Goal: Task Accomplishment & Management: Manage account settings

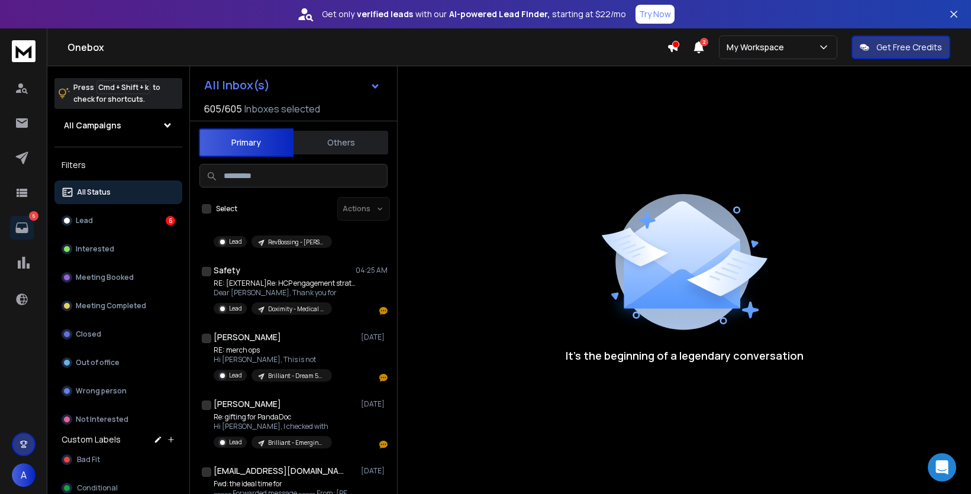
scroll to position [1431, 0]
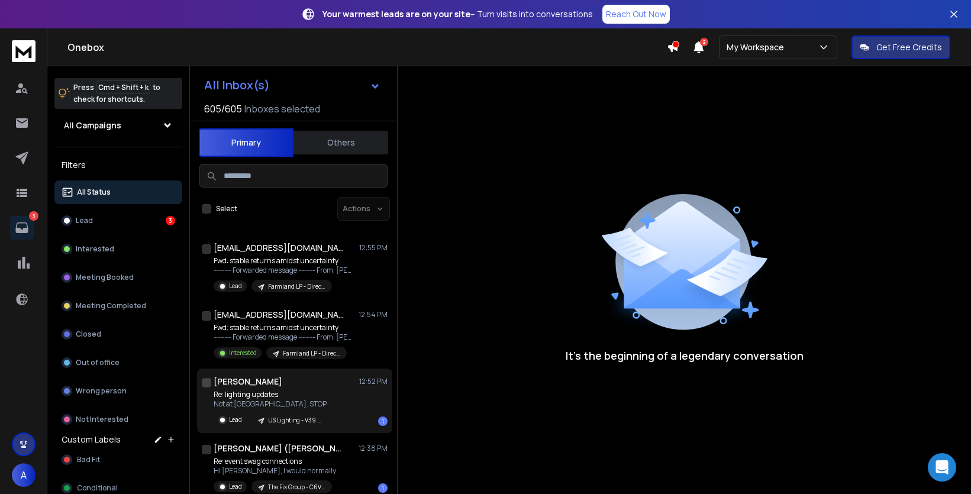
click at [302, 398] on p "Re: lighting updates" at bounding box center [273, 394] width 118 height 9
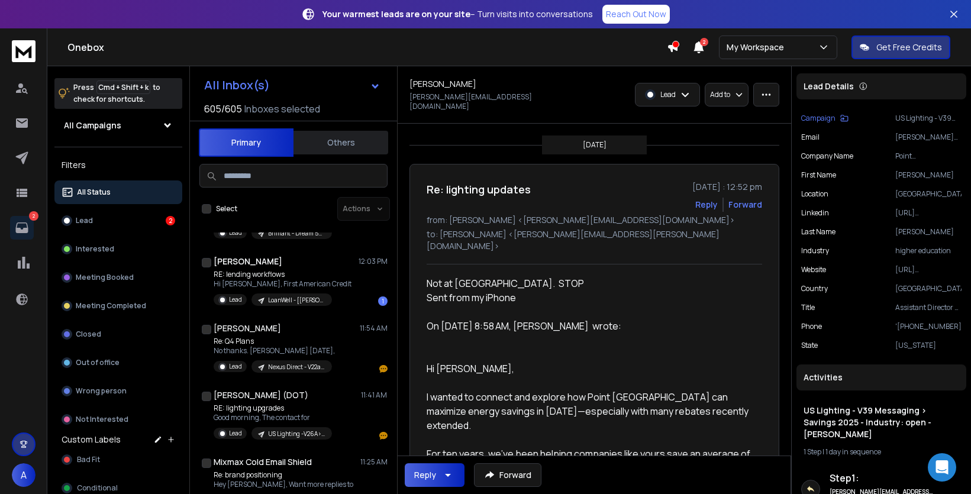
scroll to position [333, 0]
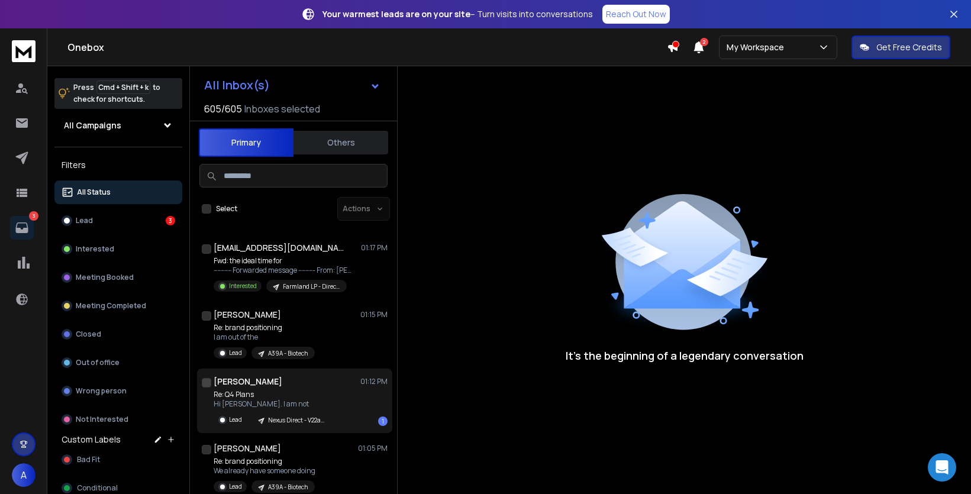
click at [275, 398] on p "Re: Q4 Plans" at bounding box center [273, 394] width 118 height 9
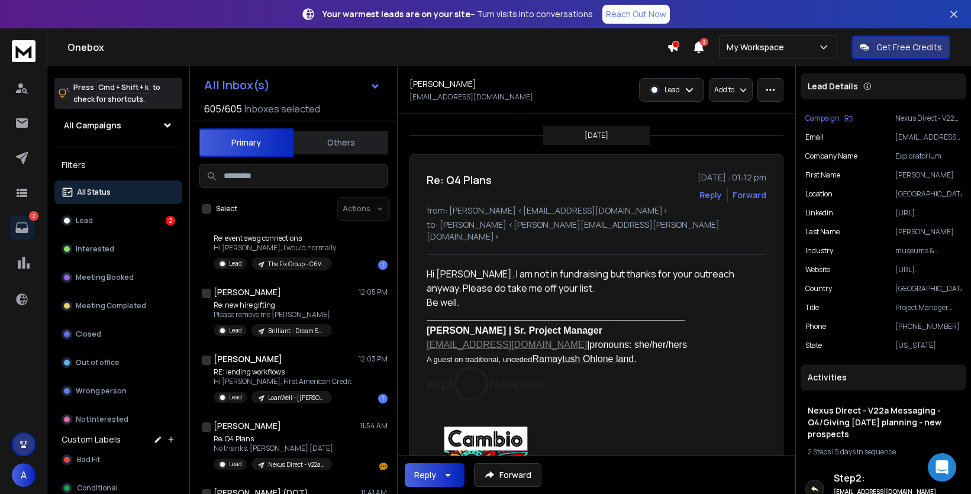
scroll to position [580, 0]
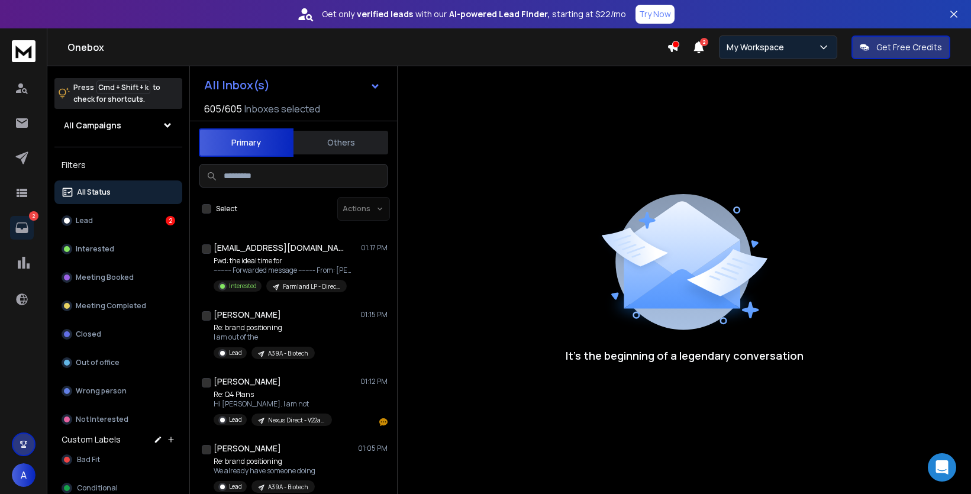
click at [789, 49] on p "My Workspace" at bounding box center [758, 47] width 62 height 12
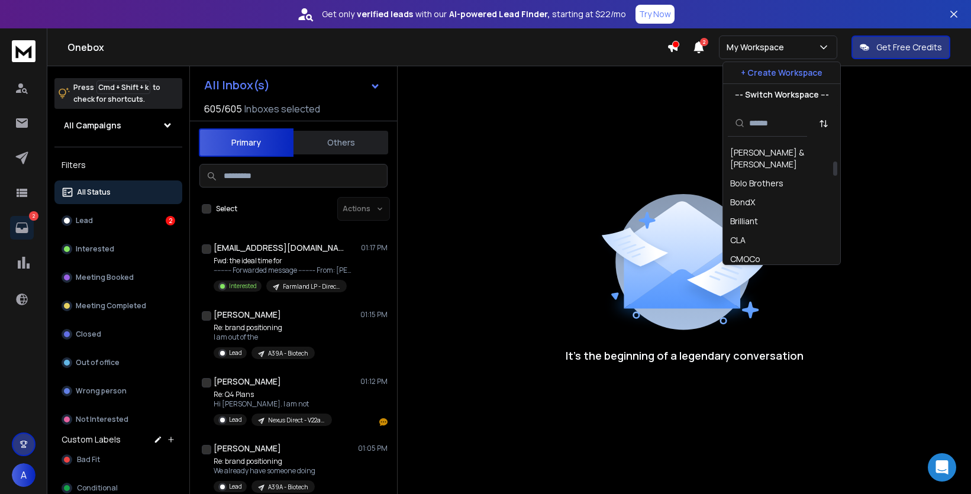
scroll to position [876, 0]
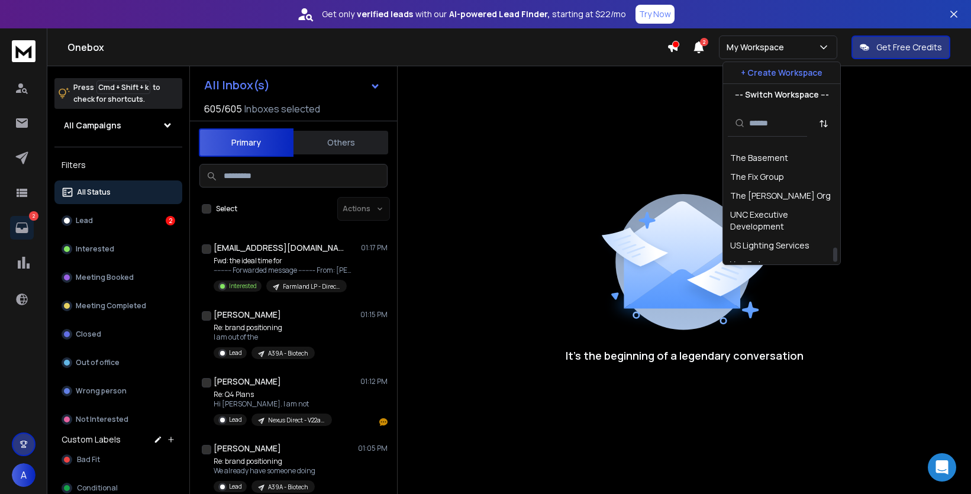
drag, startPoint x: 837, startPoint y: 156, endPoint x: 838, endPoint y: 300, distance: 144.4
click at [838, 304] on body "Get only verified leads with our AI-powered Lead Finder, starting at $22/mo Try…" at bounding box center [485, 247] width 971 height 494
click at [770, 240] on div "US Lighting Services" at bounding box center [769, 246] width 79 height 12
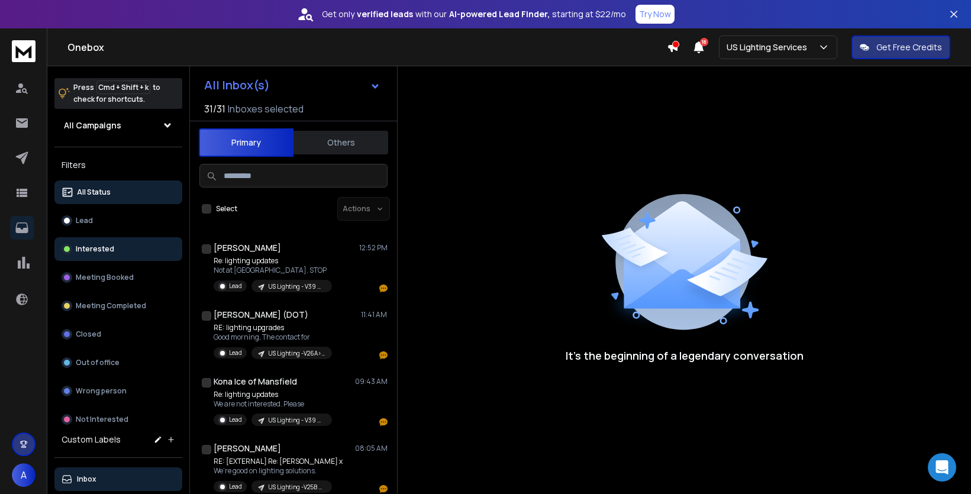
click at [114, 245] on button "Interested" at bounding box center [118, 249] width 128 height 24
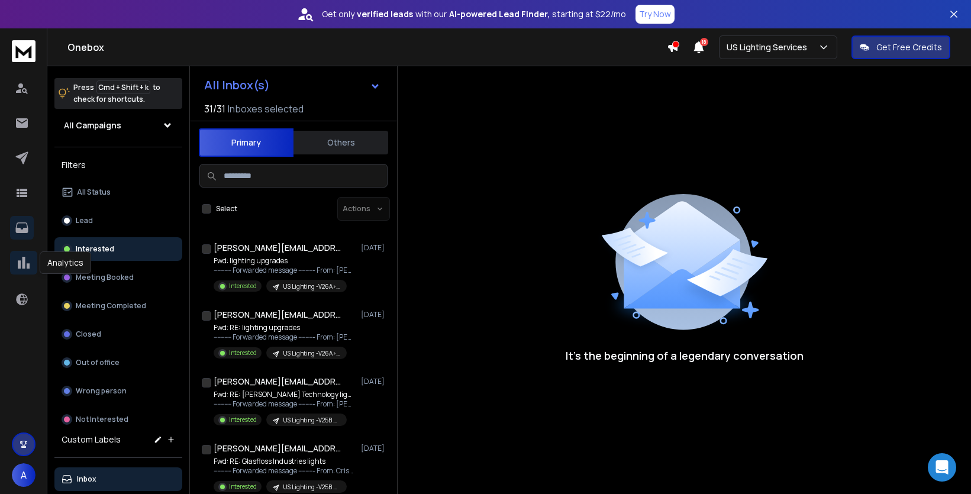
click at [28, 261] on icon at bounding box center [24, 263] width 18 height 18
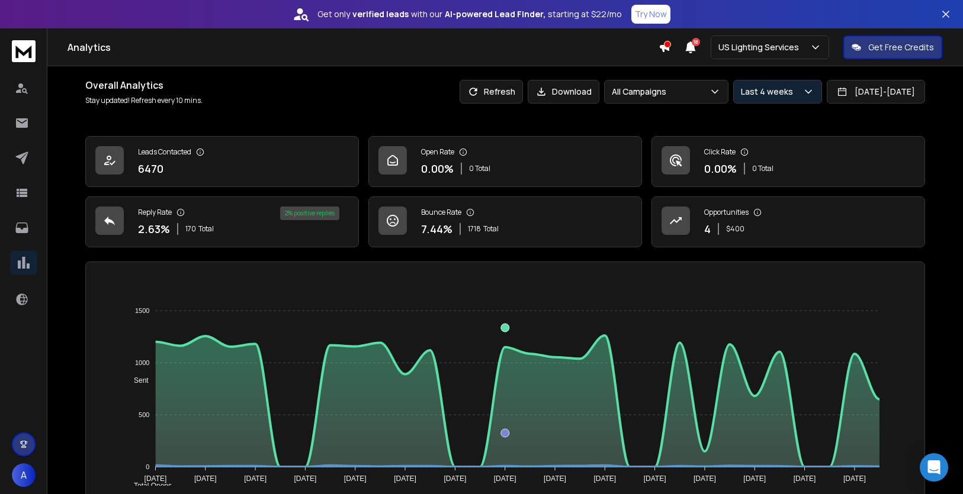
click at [741, 89] on p "Last 4 weeks" at bounding box center [769, 92] width 57 height 12
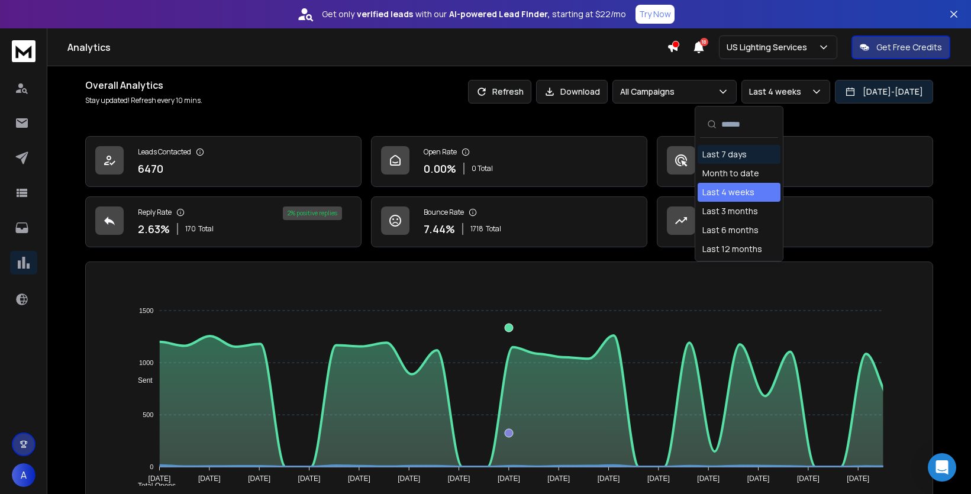
click at [842, 95] on button "11 Aug 2025 - 09 Sep 2025" at bounding box center [884, 92] width 98 height 24
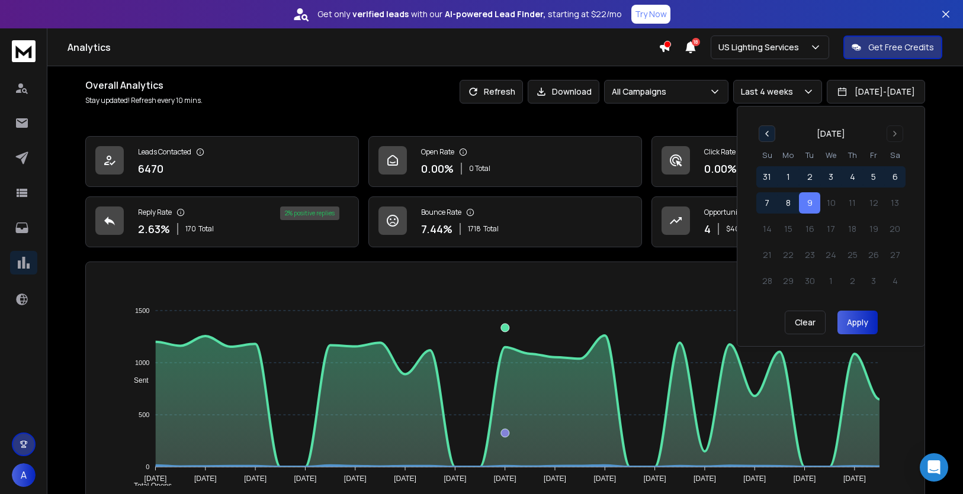
click at [771, 136] on icon "Go to previous month" at bounding box center [766, 133] width 9 height 9
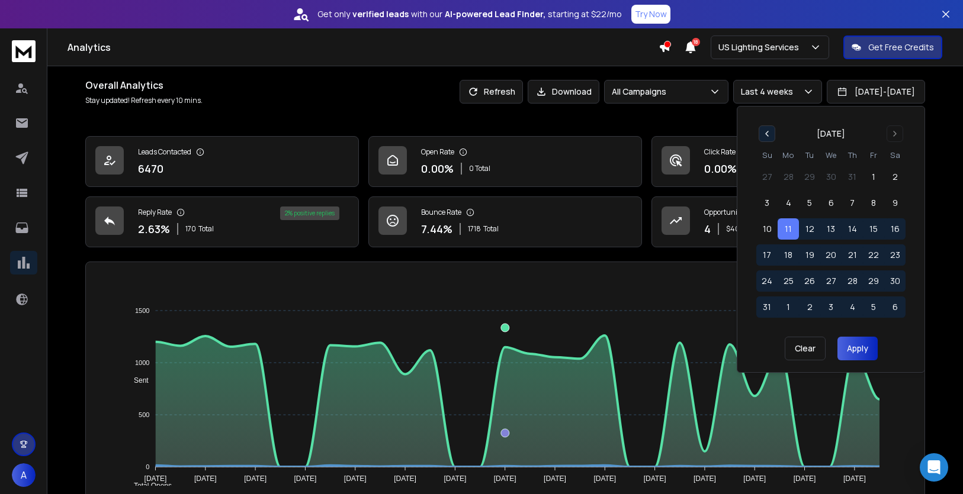
click at [771, 136] on icon "Go to previous month" at bounding box center [766, 133] width 9 height 9
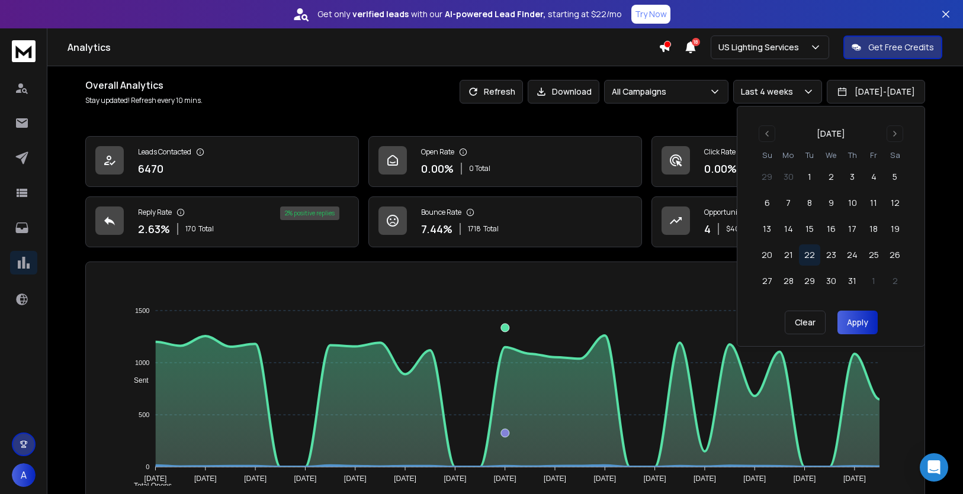
click at [810, 258] on button "22" at bounding box center [809, 254] width 21 height 21
click at [857, 319] on button "Apply" at bounding box center [857, 323] width 40 height 24
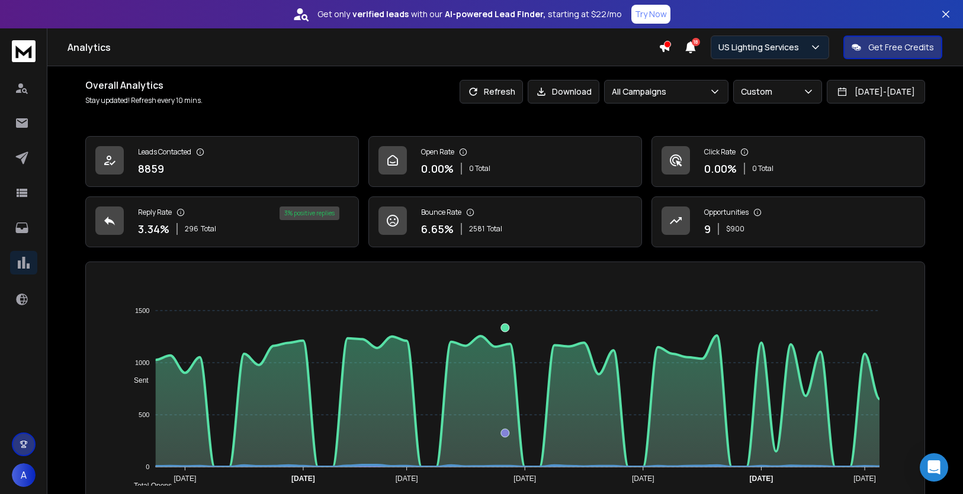
click at [753, 47] on p "US Lighting Services" at bounding box center [760, 47] width 85 height 12
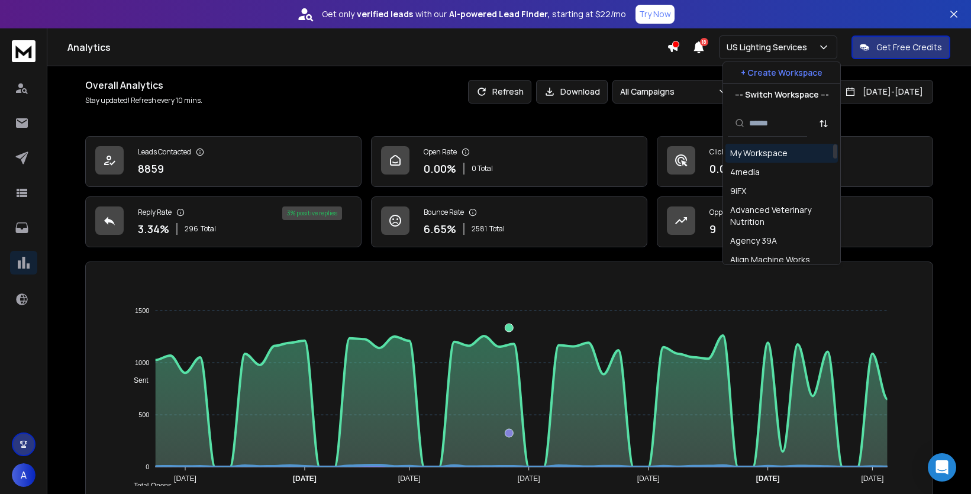
click at [739, 150] on div "My Workspace" at bounding box center [758, 153] width 57 height 12
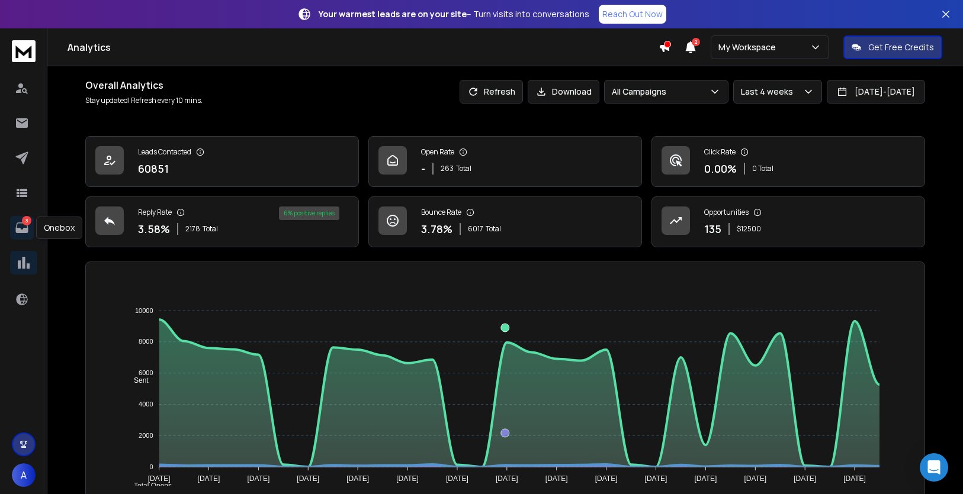
click at [23, 224] on p "3" at bounding box center [26, 220] width 9 height 9
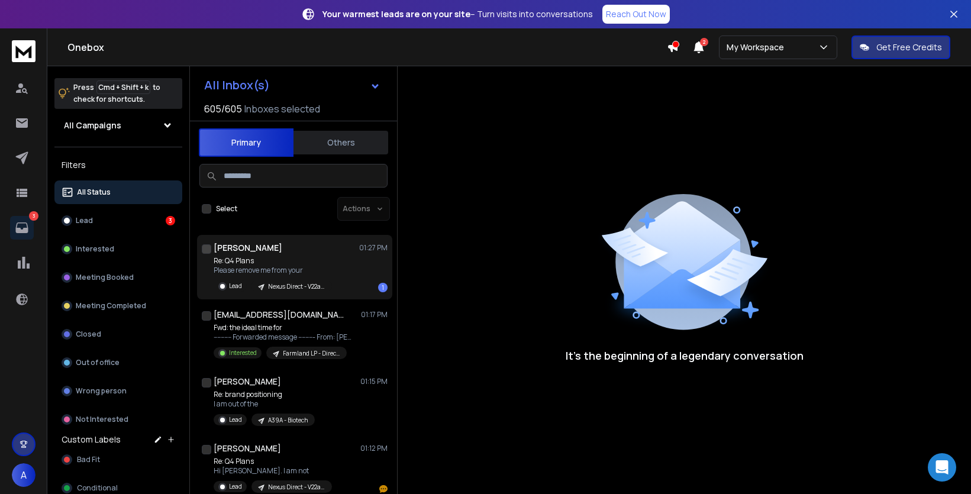
click at [249, 251] on h1 "Rachel Johnson" at bounding box center [248, 248] width 69 height 12
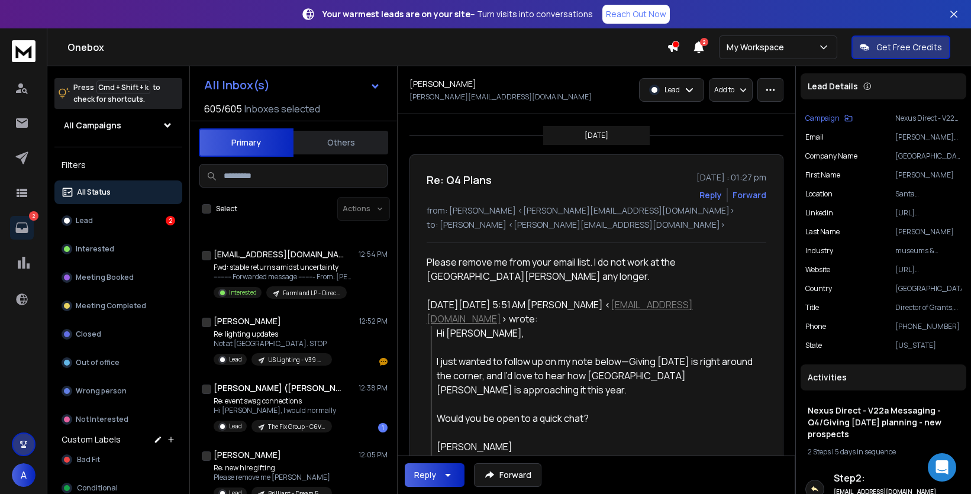
scroll to position [569, 0]
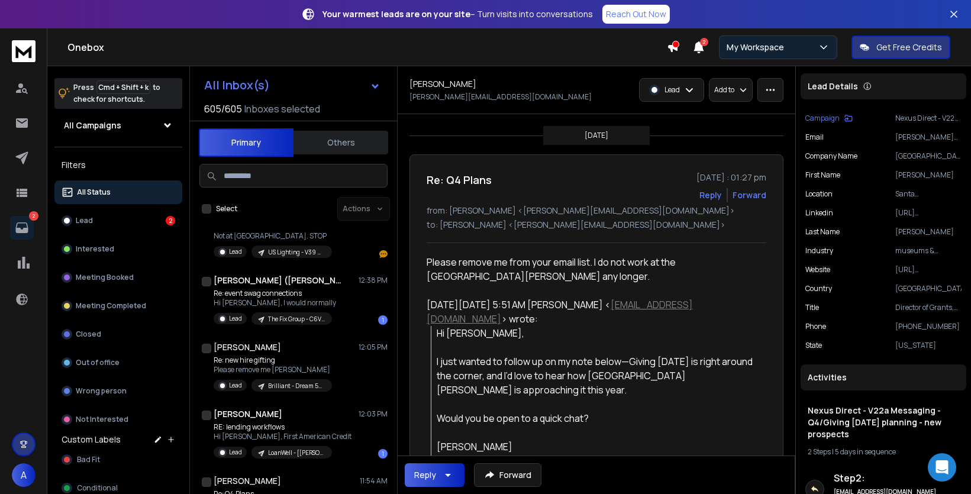
click at [749, 51] on p "My Workspace" at bounding box center [758, 47] width 62 height 12
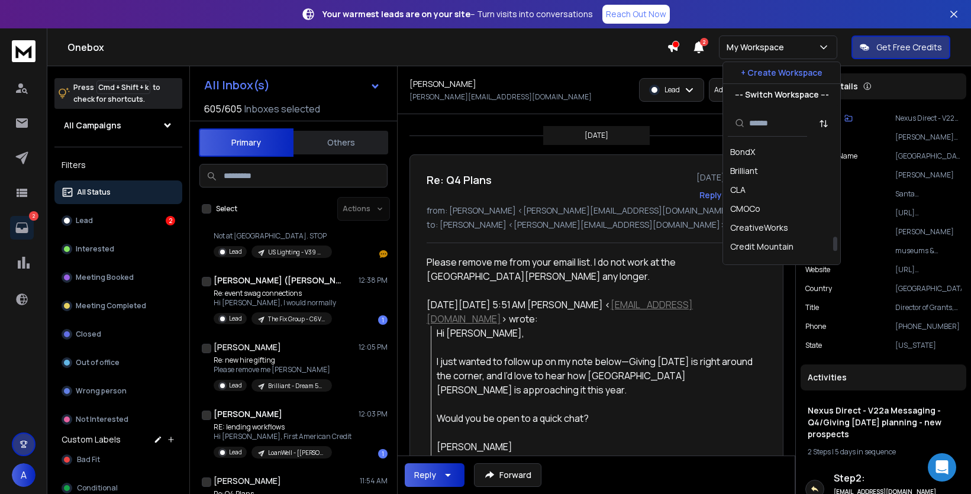
scroll to position [876, 0]
drag, startPoint x: 834, startPoint y: 155, endPoint x: 825, endPoint y: 311, distance: 156.0
click at [834, 262] on div at bounding box center [836, 254] width 4 height 14
click at [770, 240] on div "US Lighting Services" at bounding box center [769, 246] width 79 height 12
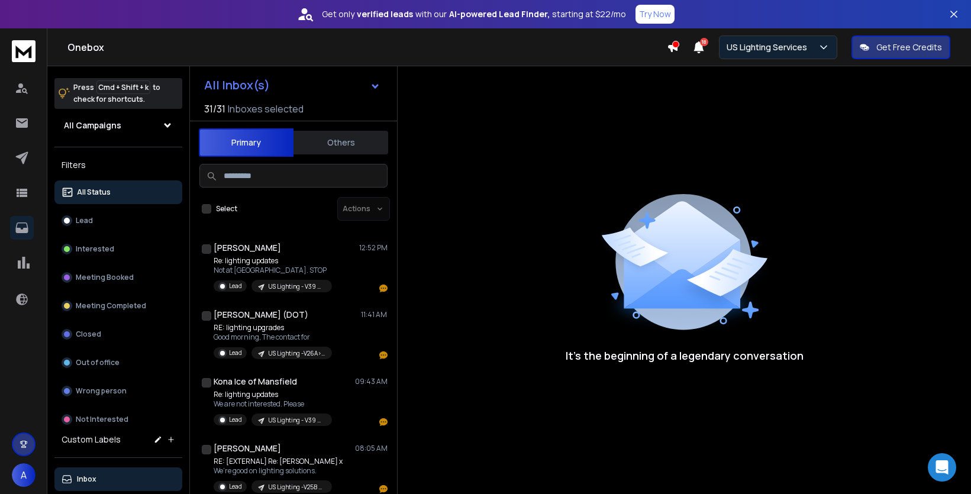
click at [752, 46] on p "US Lighting Services" at bounding box center [769, 47] width 85 height 12
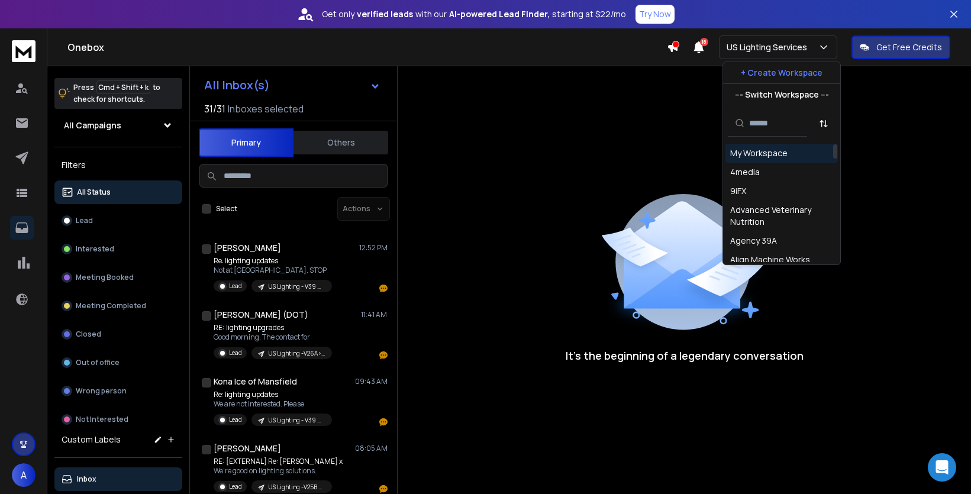
click at [755, 152] on div "My Workspace" at bounding box center [758, 153] width 57 height 12
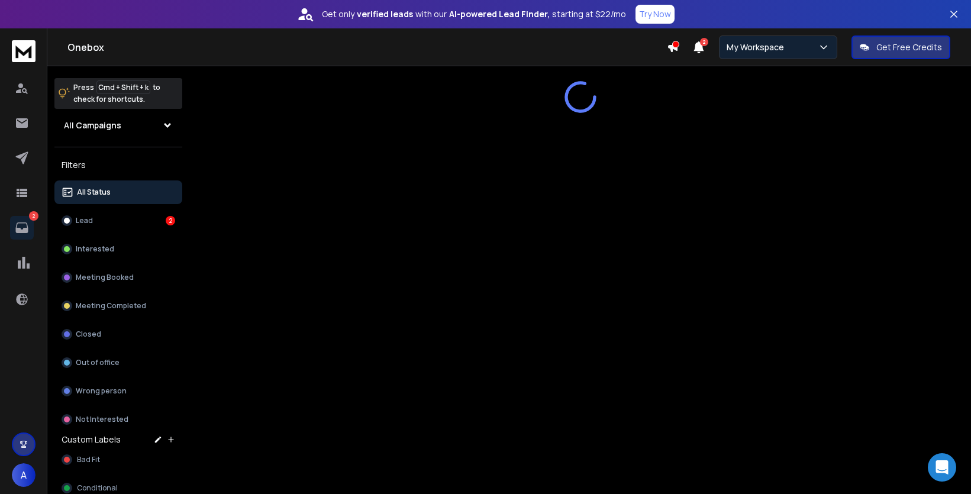
click at [811, 50] on div "My Workspace" at bounding box center [778, 47] width 103 height 12
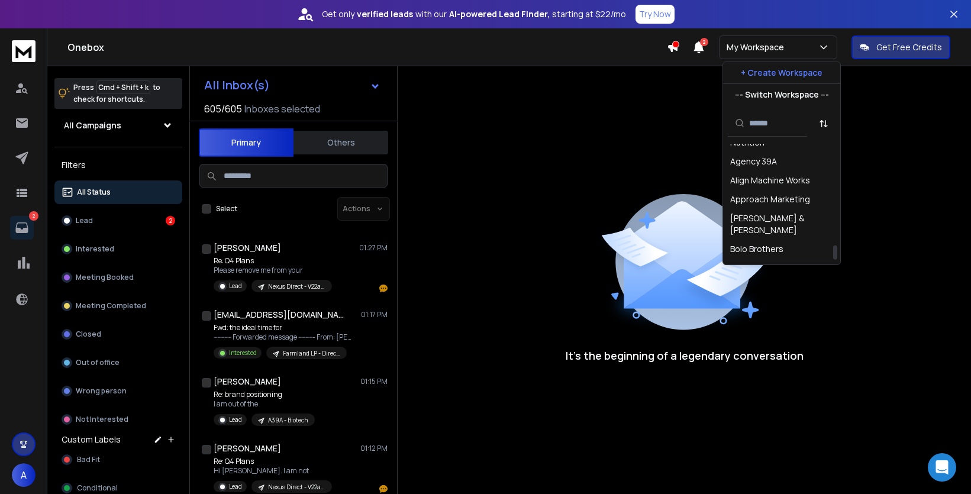
scroll to position [876, 0]
drag, startPoint x: 835, startPoint y: 156, endPoint x: 830, endPoint y: 279, distance: 123.8
click at [834, 262] on div at bounding box center [836, 254] width 4 height 14
drag, startPoint x: 786, startPoint y: 219, endPoint x: 783, endPoint y: 229, distance: 9.9
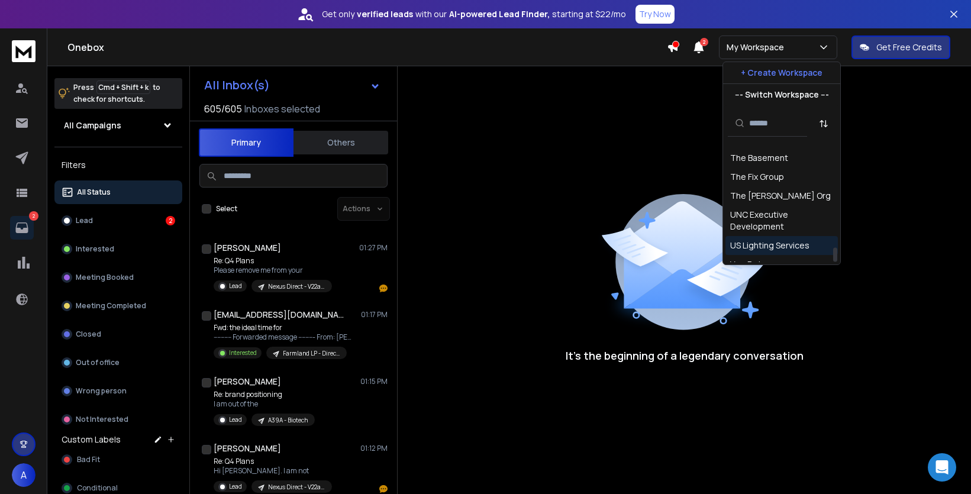
click at [782, 240] on div "US Lighting Services" at bounding box center [769, 246] width 79 height 12
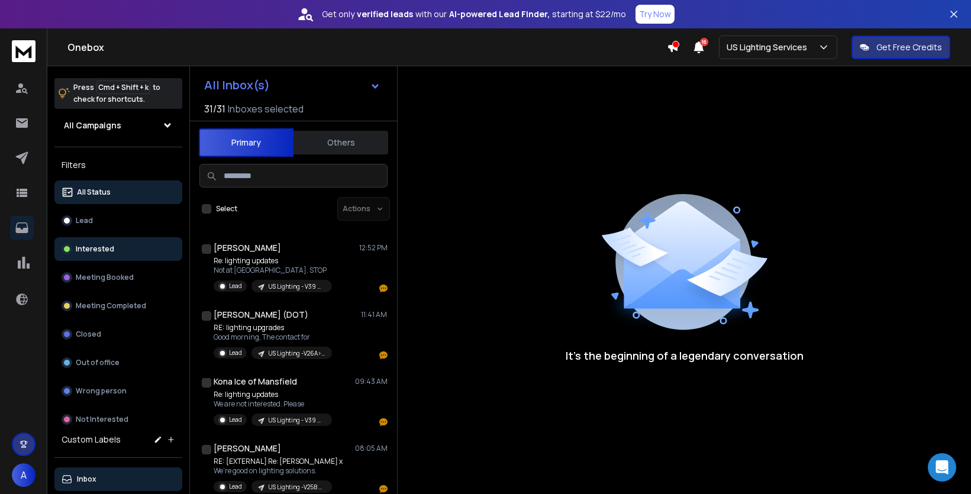
click at [96, 250] on p "Interested" at bounding box center [95, 248] width 38 height 9
click at [80, 256] on button "Interested" at bounding box center [118, 249] width 128 height 24
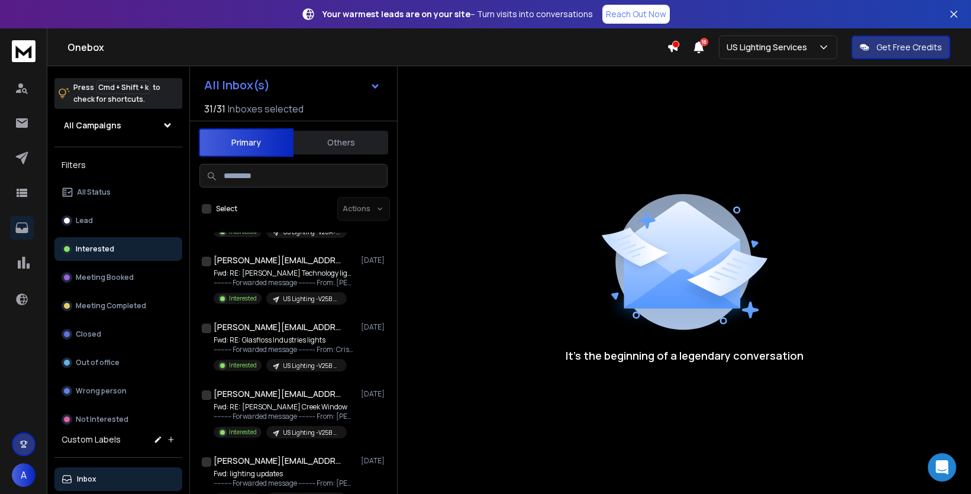
scroll to position [95, 0]
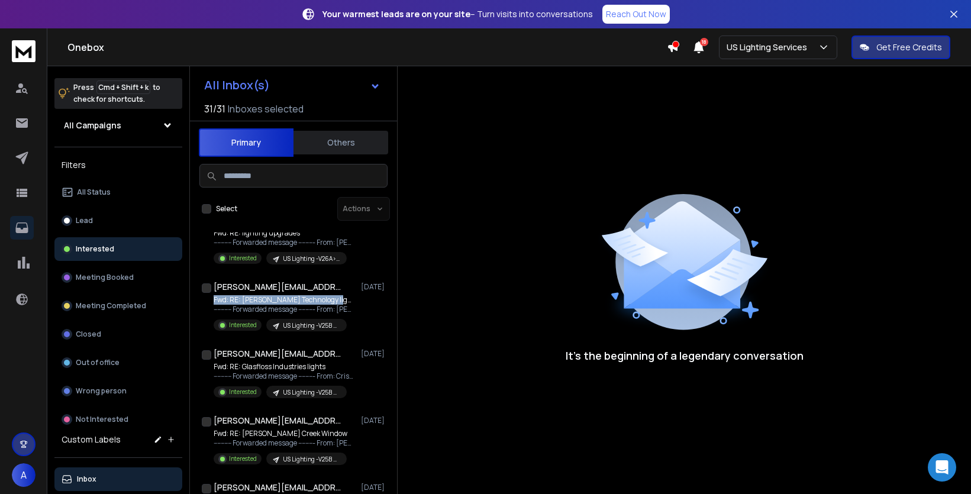
drag, startPoint x: 397, startPoint y: 288, endPoint x: 395, endPoint y: 300, distance: 11.9
click at [395, 300] on div "chris@revboss.com 08 Sep Fwd: lighting upgrades ---------- Forwarded message --…" at bounding box center [293, 416] width 207 height 366
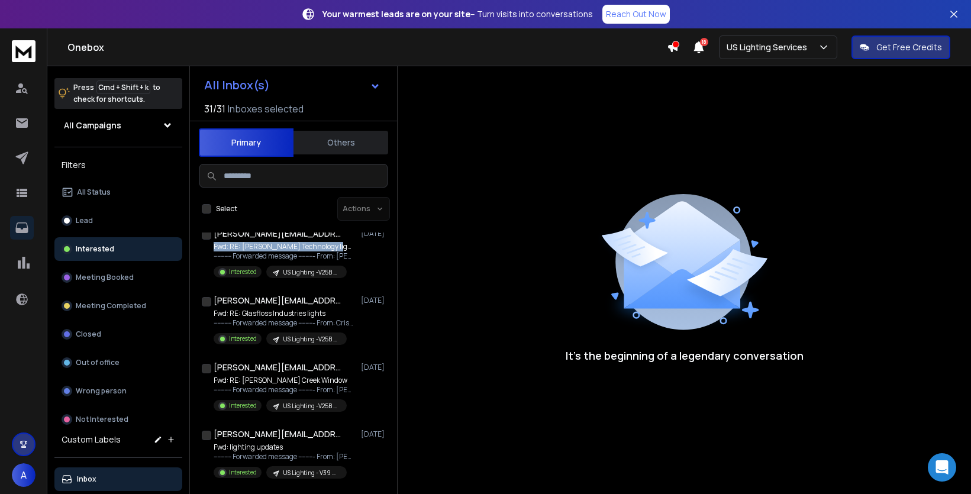
scroll to position [0, 0]
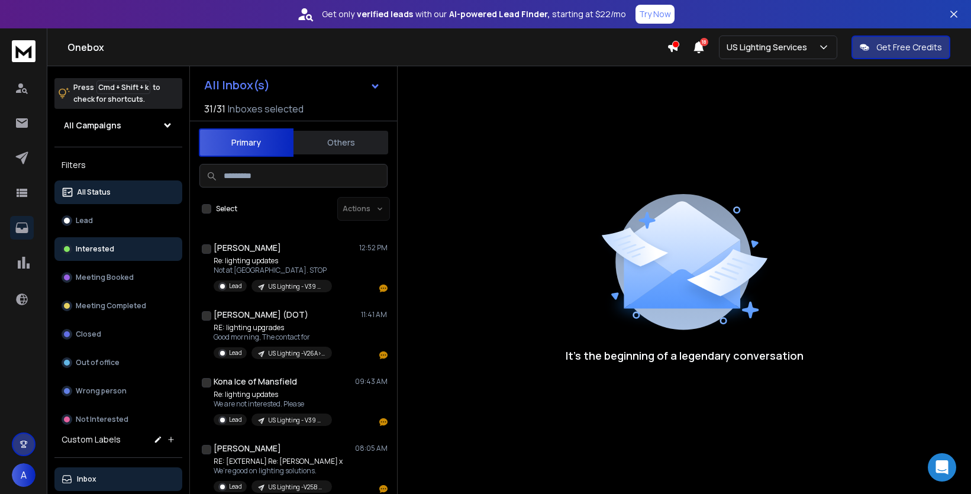
click at [110, 250] on p "Interested" at bounding box center [95, 248] width 38 height 9
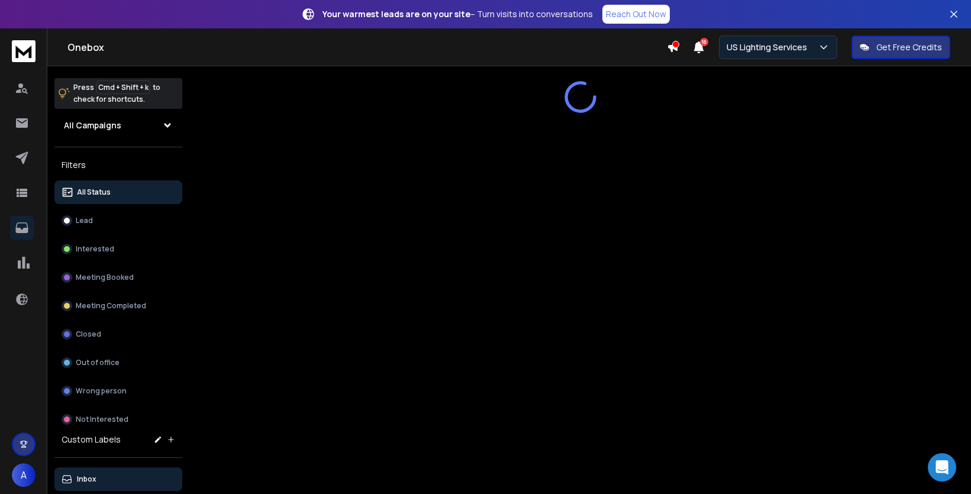
click at [783, 52] on p "US Lighting Services" at bounding box center [769, 47] width 85 height 12
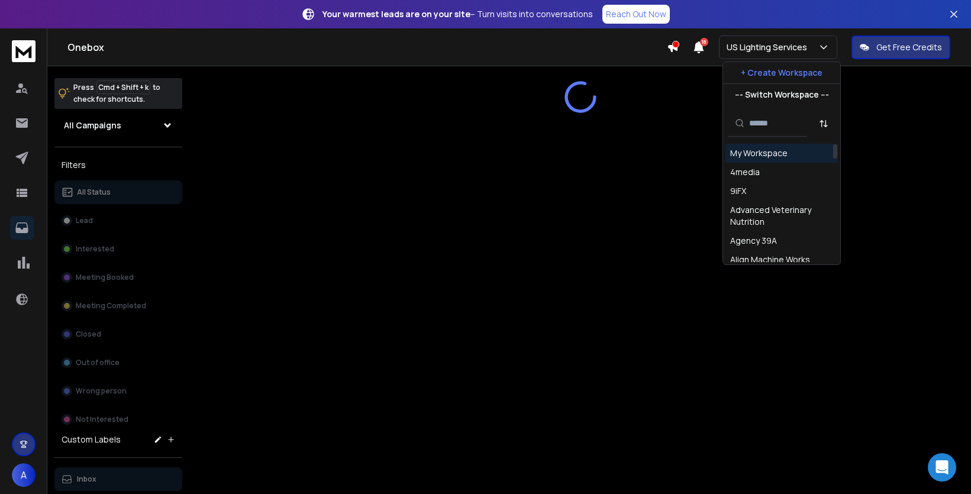
click at [789, 150] on div "My Workspace" at bounding box center [782, 153] width 112 height 19
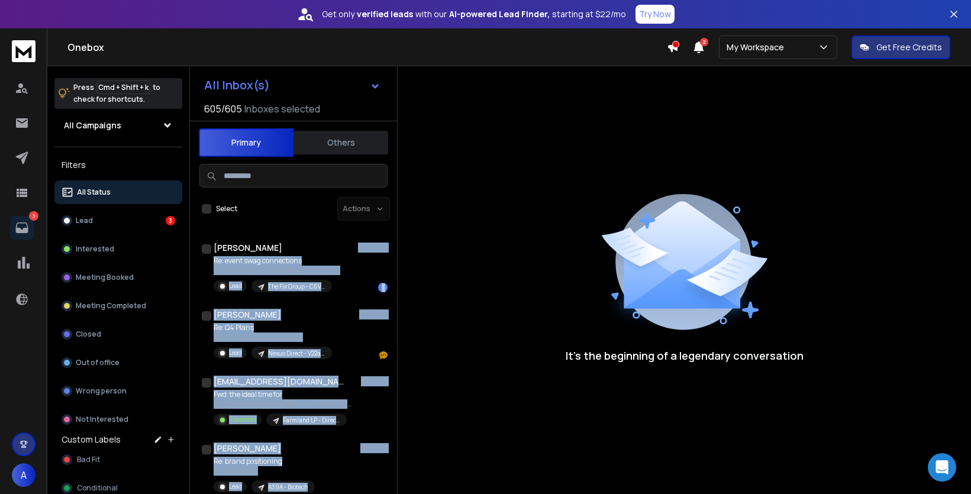
drag, startPoint x: 397, startPoint y: 240, endPoint x: 401, endPoint y: 257, distance: 17.7
click at [400, 259] on div "All Inbox(s) 605 / 605 Inboxes selected Primary Others Select Actions [PERSON_N…" at bounding box center [580, 313] width 782 height 494
click at [428, 234] on div "It’s the beginning of a legendary conversation" at bounding box center [685, 276] width 574 height 420
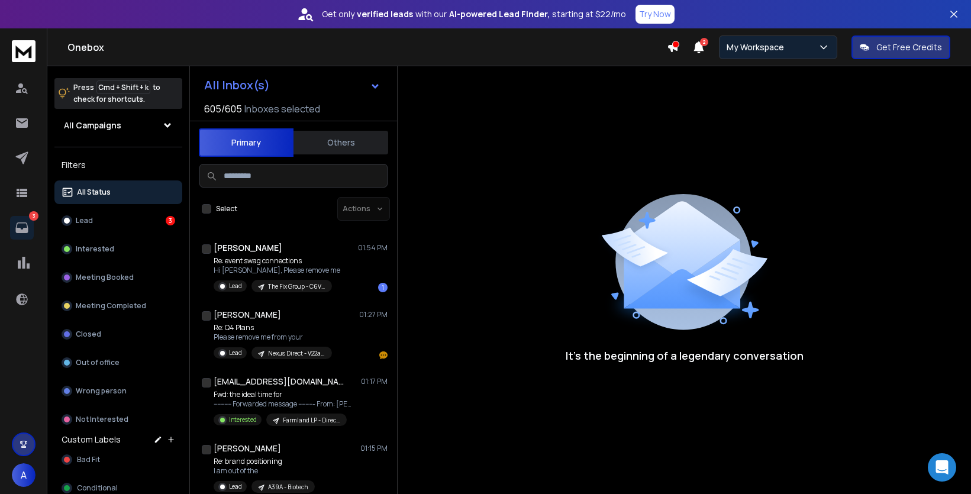
click at [789, 51] on p "My Workspace" at bounding box center [758, 47] width 62 height 12
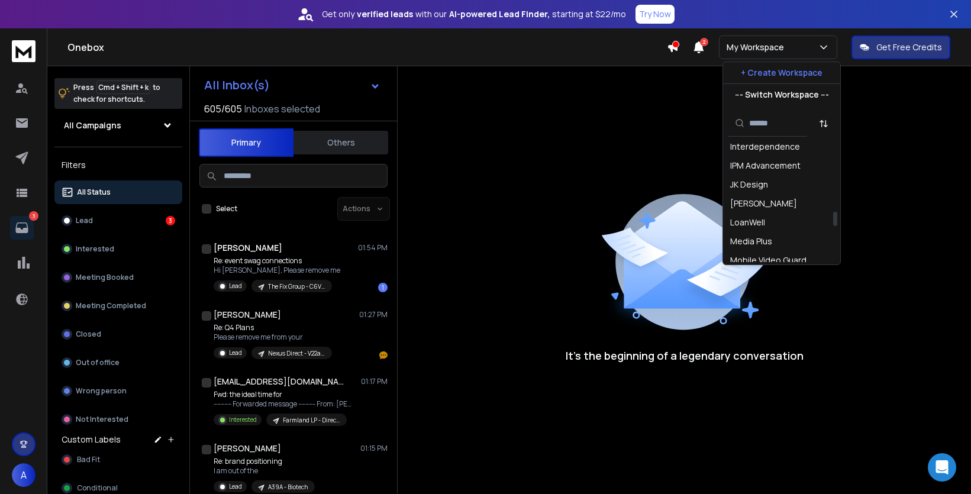
scroll to position [876, 0]
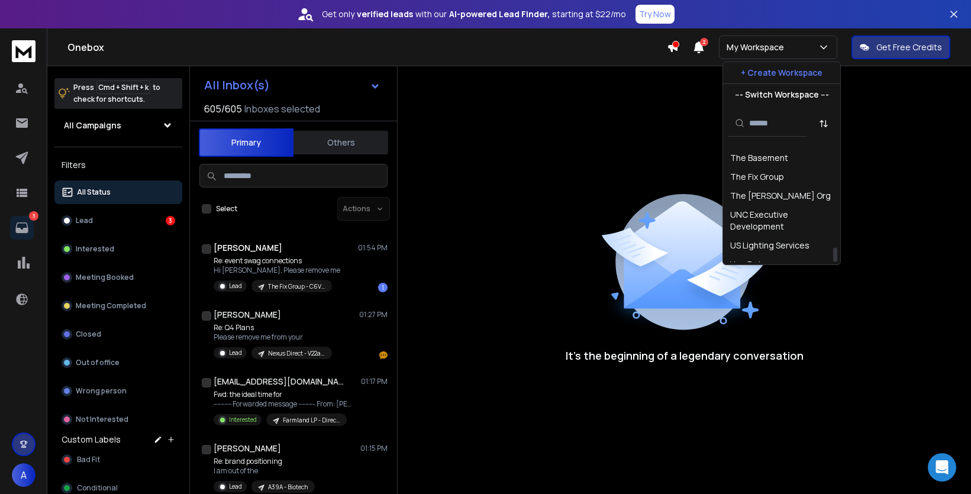
drag, startPoint x: 835, startPoint y: 152, endPoint x: 838, endPoint y: 269, distance: 117.2
click at [838, 262] on div at bounding box center [836, 254] width 4 height 14
click at [781, 240] on div "US Lighting Services" at bounding box center [769, 246] width 79 height 12
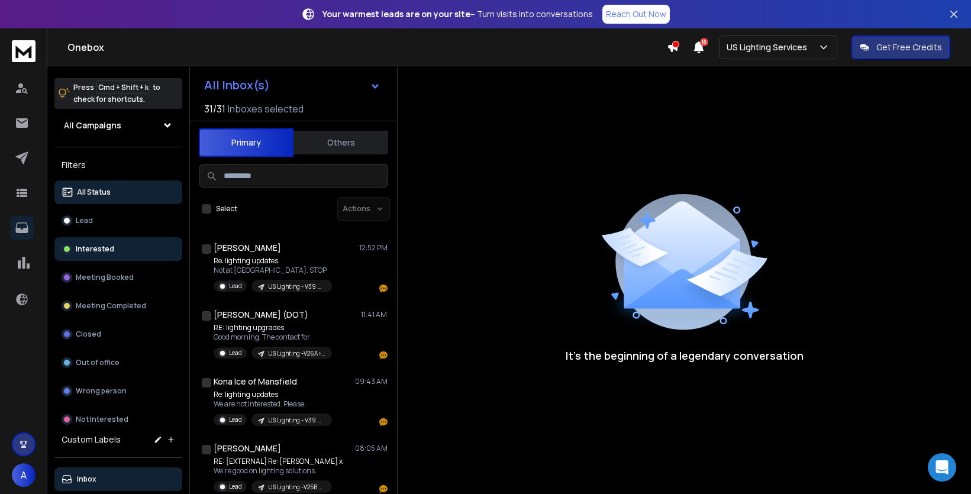
click at [86, 252] on p "Interested" at bounding box center [95, 248] width 38 height 9
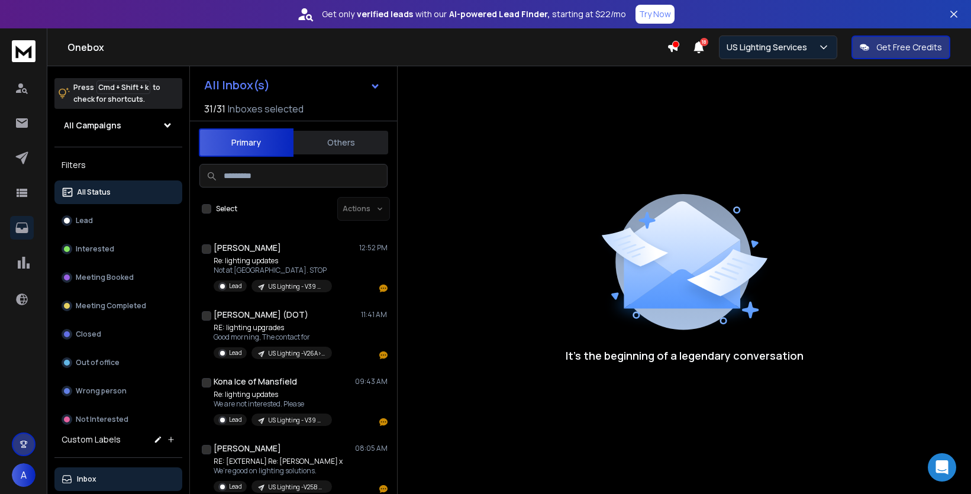
click at [793, 48] on p "US Lighting Services" at bounding box center [769, 47] width 85 height 12
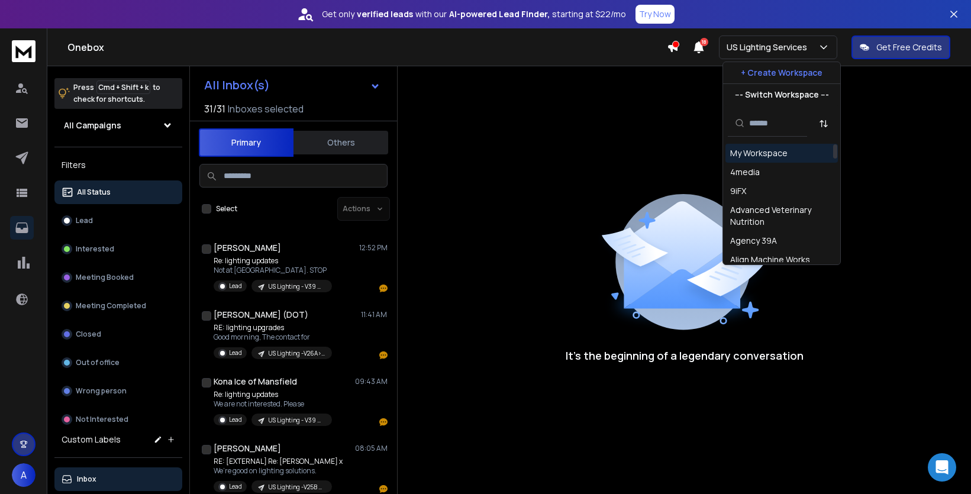
click at [767, 155] on div "My Workspace" at bounding box center [758, 153] width 57 height 12
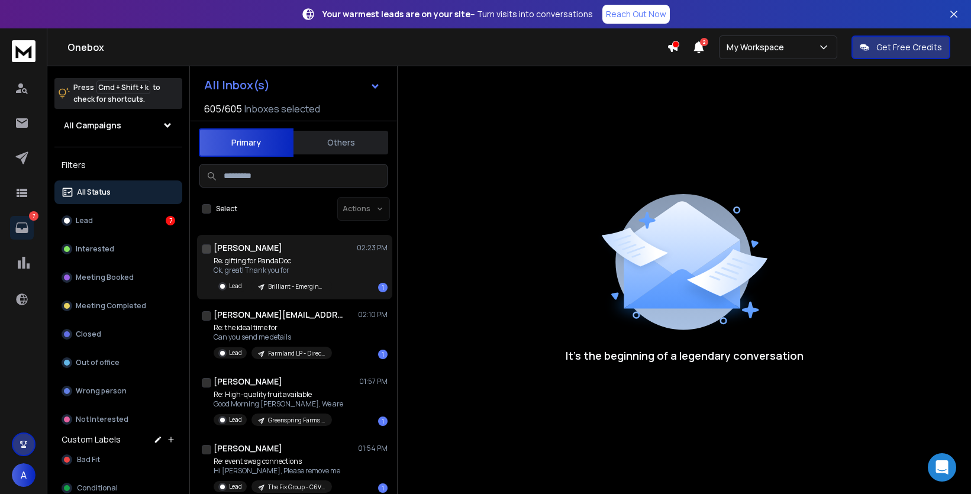
click at [322, 262] on p "Re: gifting for PandaDoc" at bounding box center [273, 260] width 118 height 9
click at [311, 262] on p "RE: 2025 trends for association" at bounding box center [273, 260] width 118 height 9
click at [300, 268] on p "Hi [PERSON_NAME] – thanks for" at bounding box center [273, 270] width 118 height 9
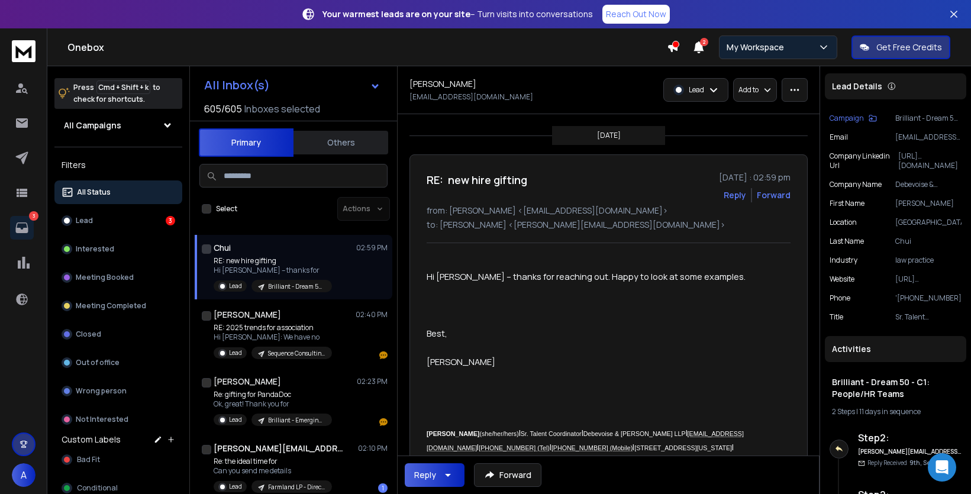
click at [806, 47] on div "My Workspace" at bounding box center [778, 47] width 103 height 12
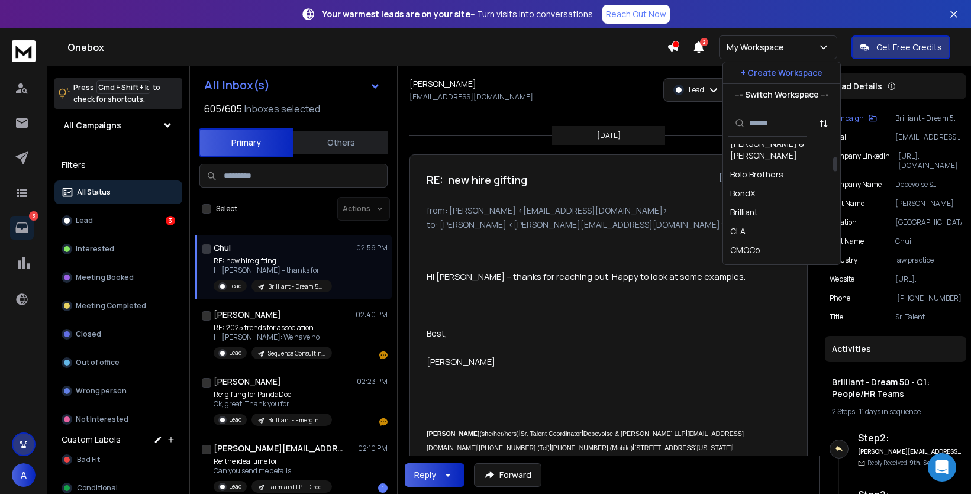
scroll to position [157, 0]
drag, startPoint x: 833, startPoint y: 153, endPoint x: 834, endPoint y: 172, distance: 18.4
click at [834, 172] on div at bounding box center [836, 170] width 4 height 14
click at [794, 200] on div "Brilliant" at bounding box center [782, 209] width 112 height 19
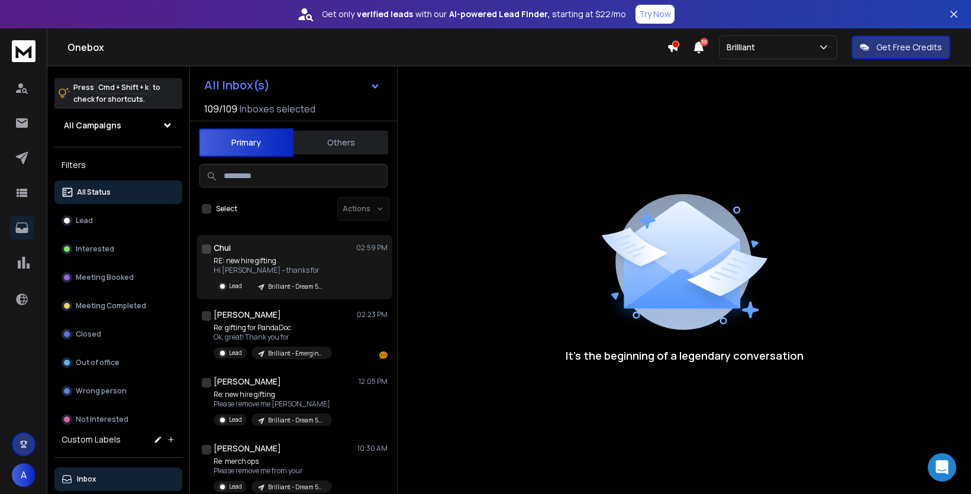
click at [276, 266] on p "Hi [PERSON_NAME] – thanks for" at bounding box center [273, 270] width 118 height 9
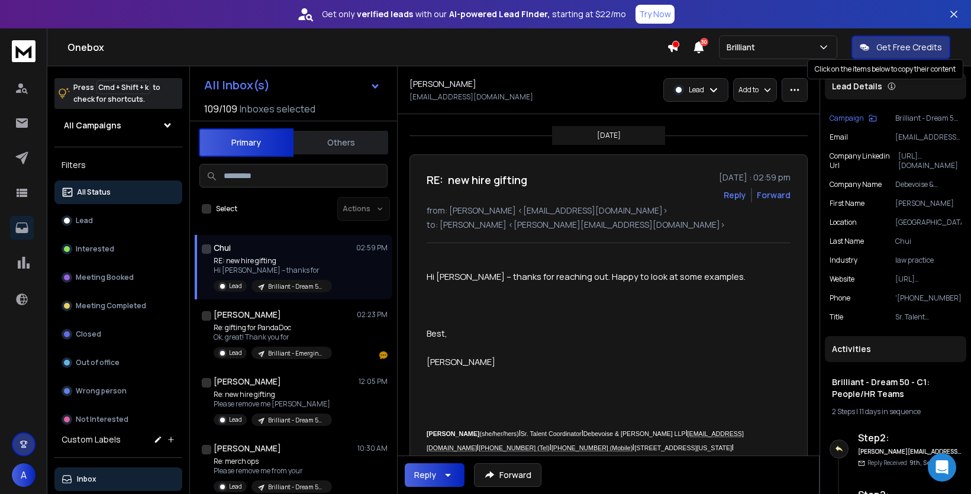
click at [893, 85] on icon at bounding box center [892, 86] width 7 height 7
drag, startPoint x: 603, startPoint y: 211, endPoint x: 520, endPoint y: 208, distance: 82.9
click at [516, 210] on p "from: [PERSON_NAME] <[EMAIL_ADDRESS][DOMAIN_NAME]>" at bounding box center [609, 211] width 364 height 12
copy p "[EMAIL_ADDRESS][DOMAIN_NAME]"
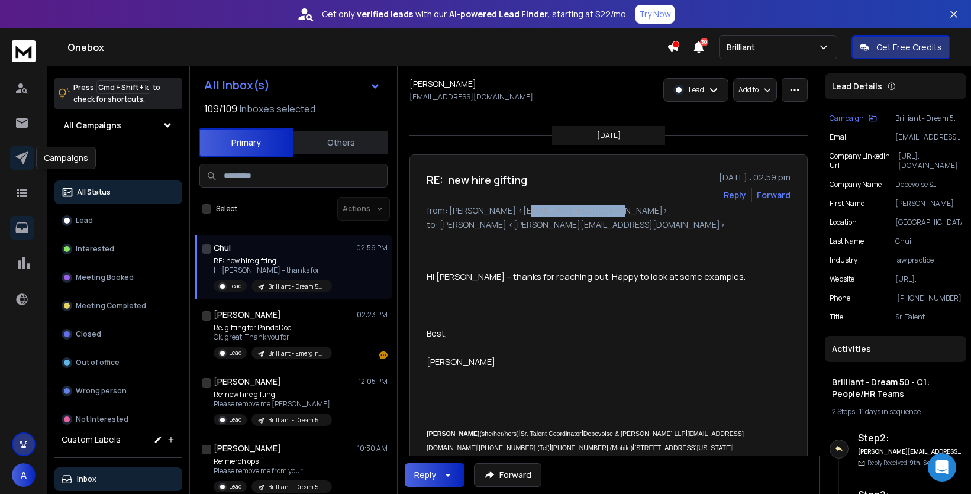
click at [26, 157] on icon at bounding box center [22, 158] width 14 height 14
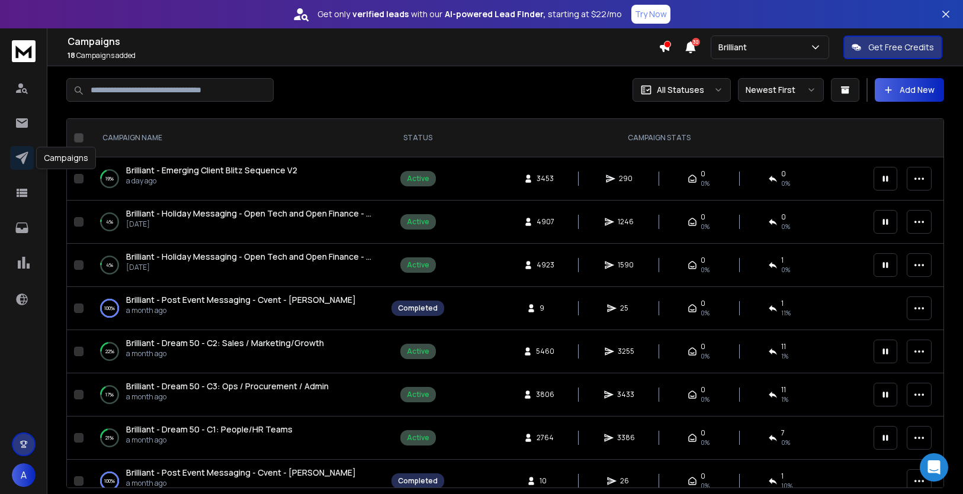
click at [191, 430] on span "Brilliant - Dream 50 - C1: People/HR Teams" at bounding box center [209, 429] width 166 height 11
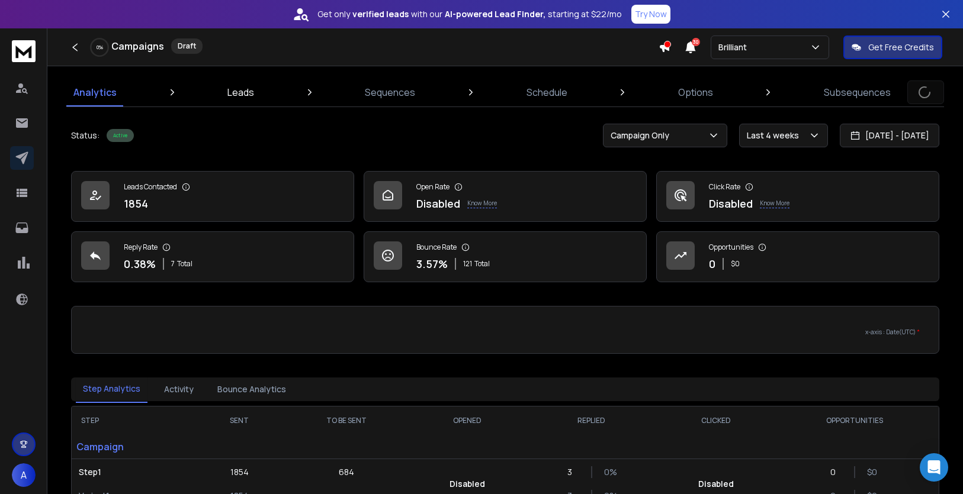
click at [244, 98] on p "Leads" at bounding box center [240, 92] width 27 height 14
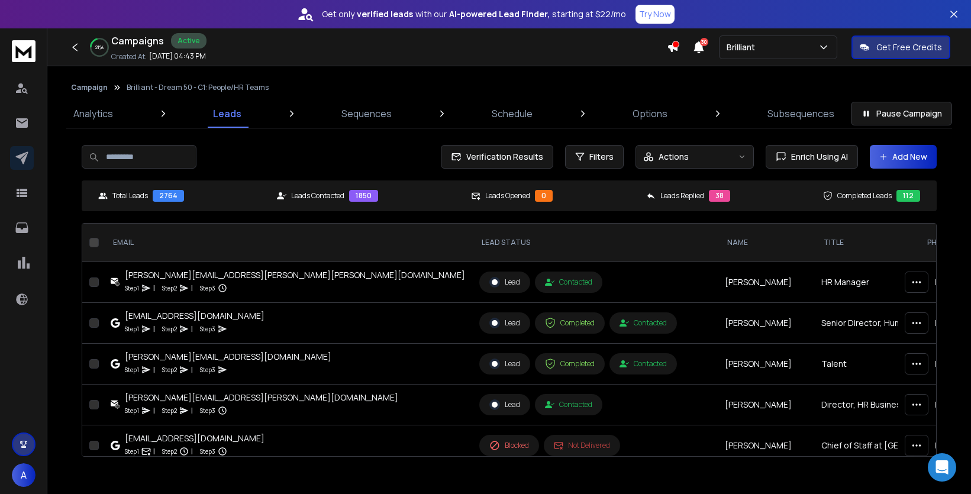
paste input "**********"
type input "**********"
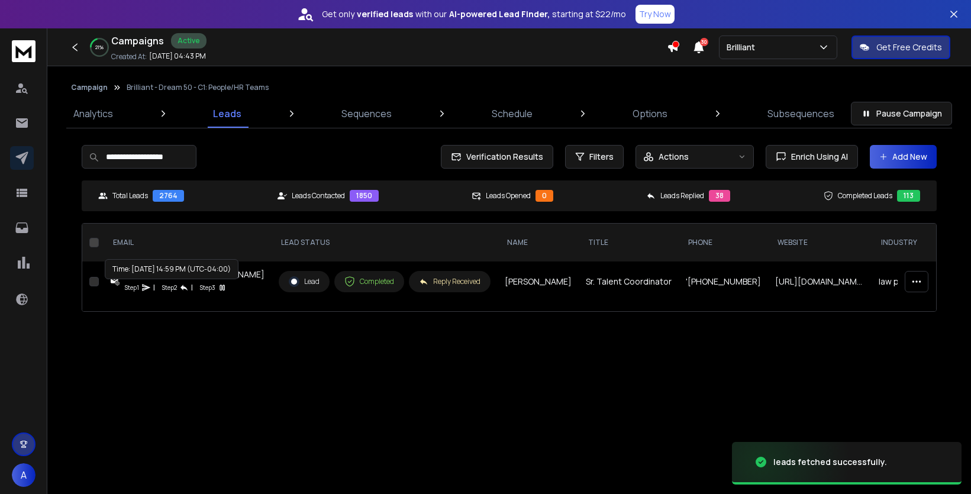
click at [192, 276] on div "Time: [DATE] 14:59 PM (UTC -04:00 )" at bounding box center [172, 269] width 134 height 20
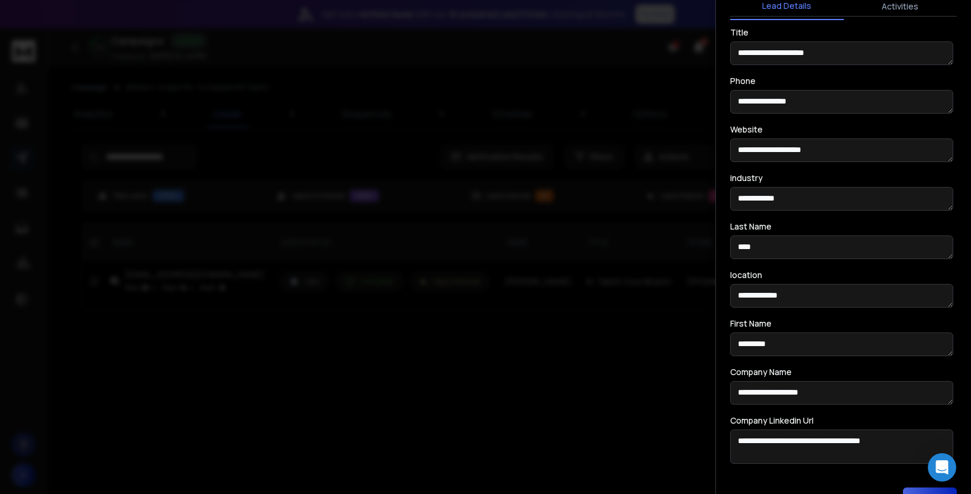
scroll to position [194, 0]
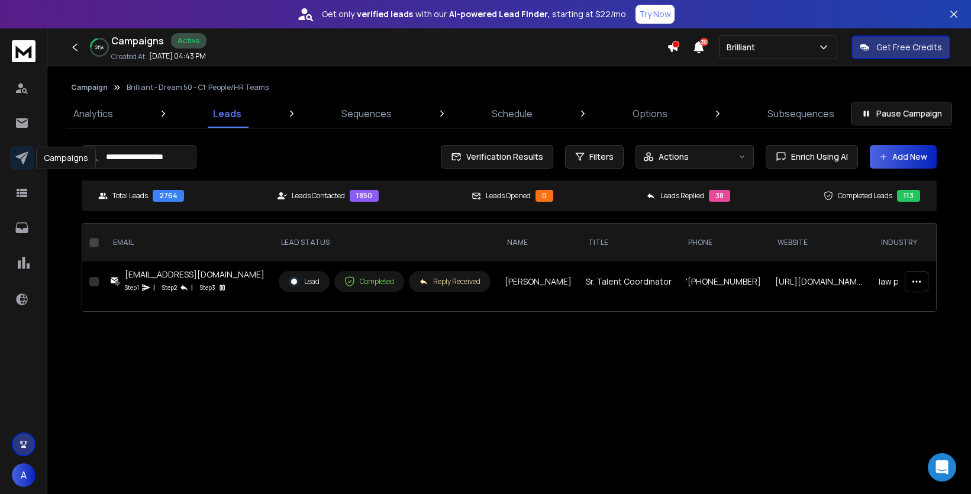
click at [22, 159] on icon at bounding box center [21, 158] width 12 height 12
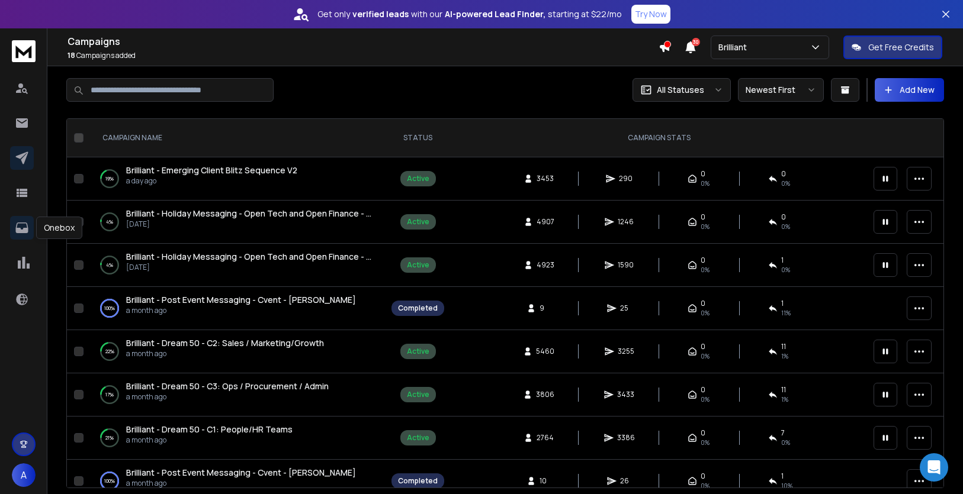
click at [20, 230] on icon at bounding box center [21, 228] width 12 height 11
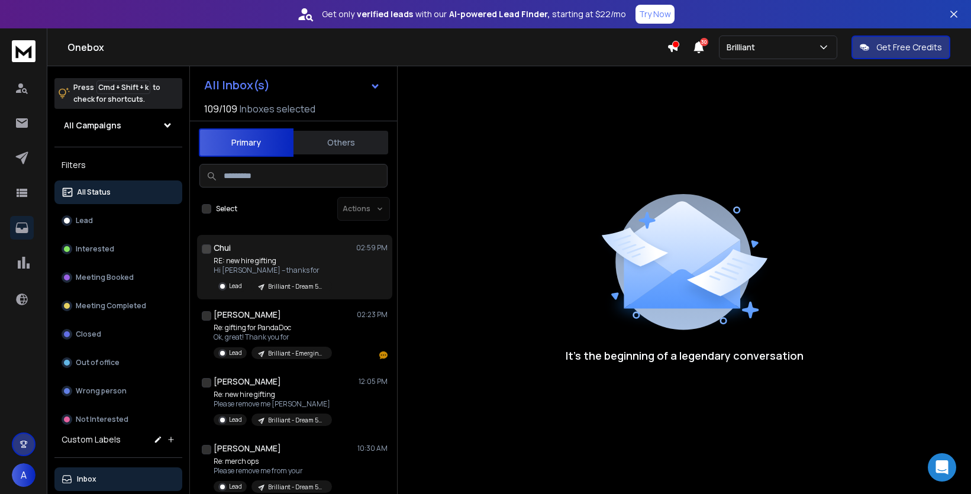
click at [318, 259] on p "RE: new hire gifting" at bounding box center [273, 260] width 118 height 9
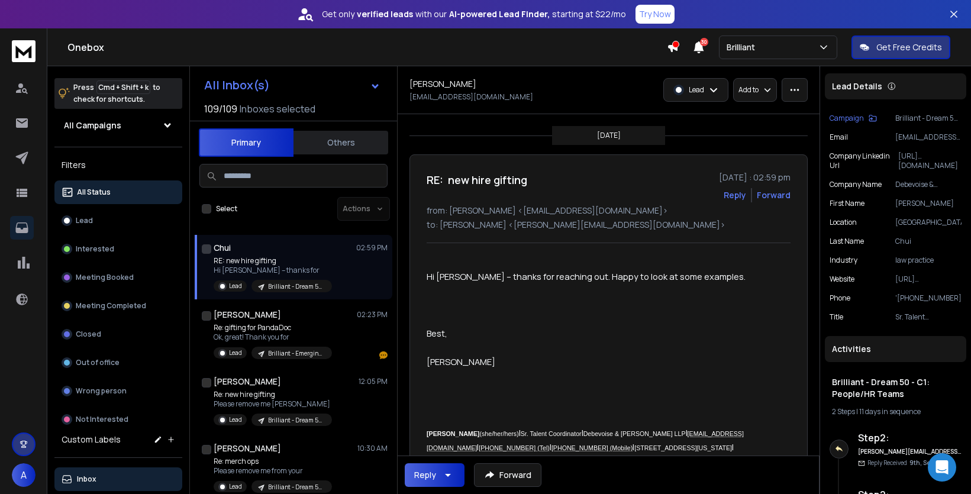
click at [698, 95] on div "Lead" at bounding box center [696, 90] width 64 height 22
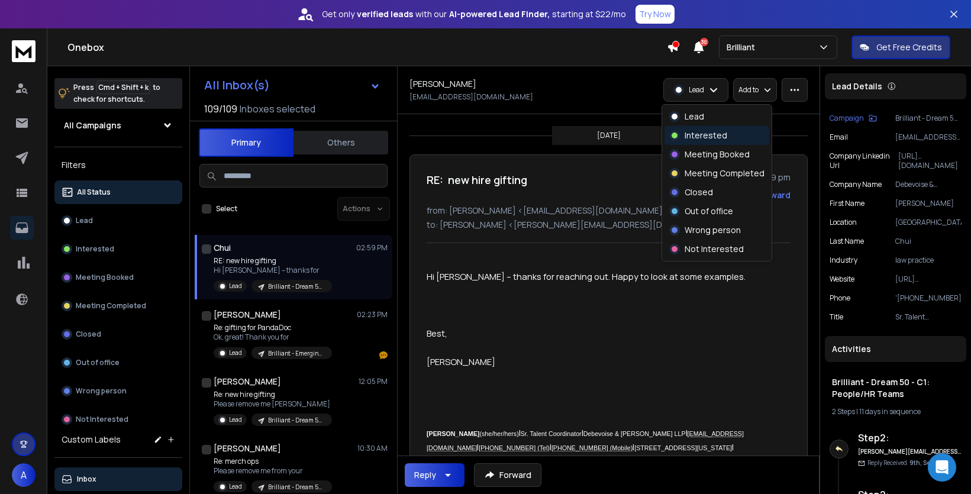
click at [700, 133] on p "Interested" at bounding box center [706, 136] width 43 height 12
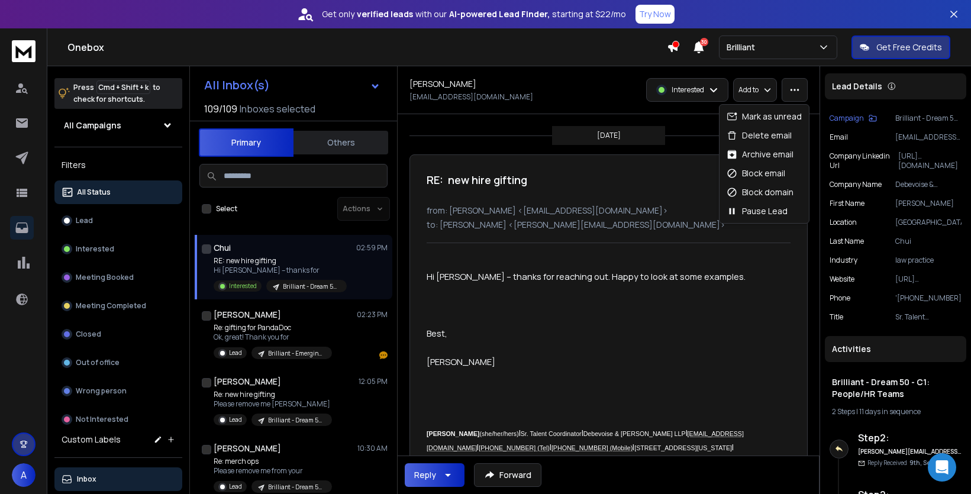
click at [796, 95] on icon "button" at bounding box center [795, 90] width 11 height 11
click at [765, 170] on div "Block email" at bounding box center [756, 174] width 59 height 12
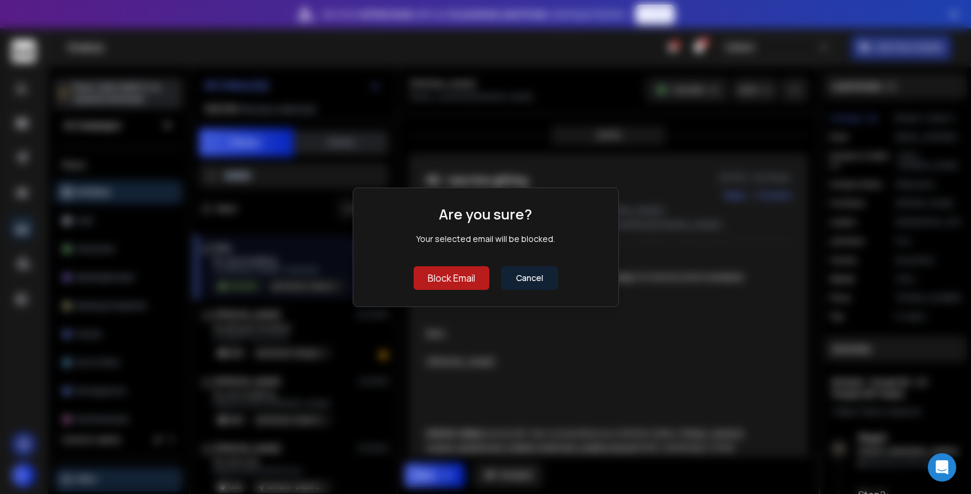
click at [465, 277] on button "Block Email" at bounding box center [452, 278] width 76 height 24
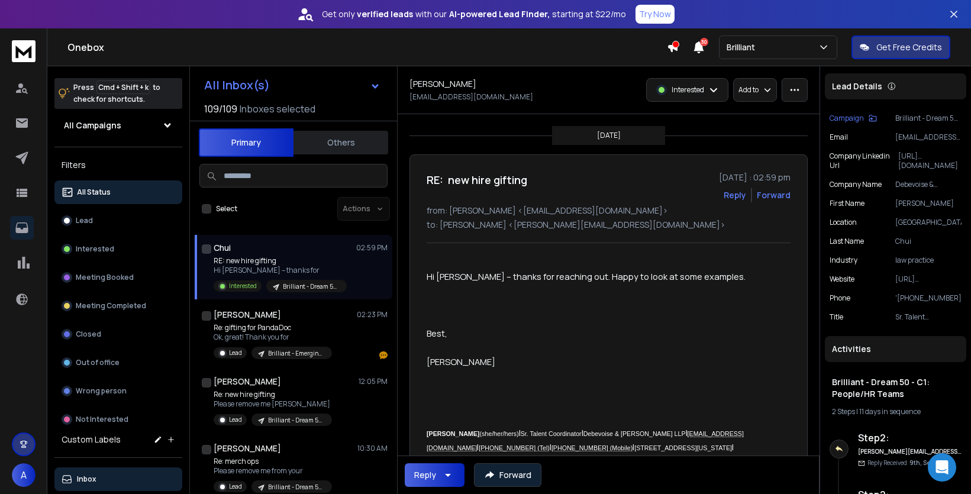
click at [519, 471] on button "Forward" at bounding box center [507, 476] width 67 height 24
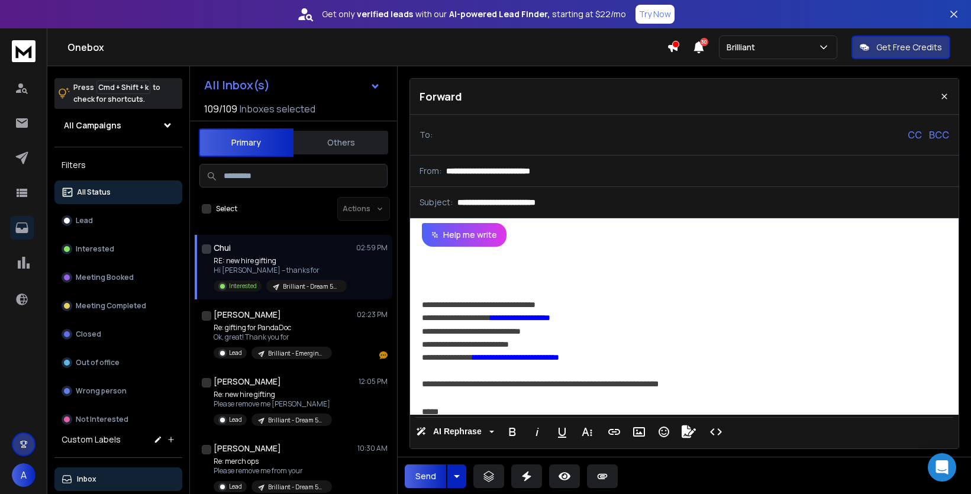
click at [495, 134] on input at bounding box center [478, 134] width 83 height 21
type input "**********"
click at [521, 234] on div "Help me write" at bounding box center [684, 233] width 549 height 31
click at [424, 478] on button "Send" at bounding box center [425, 477] width 41 height 24
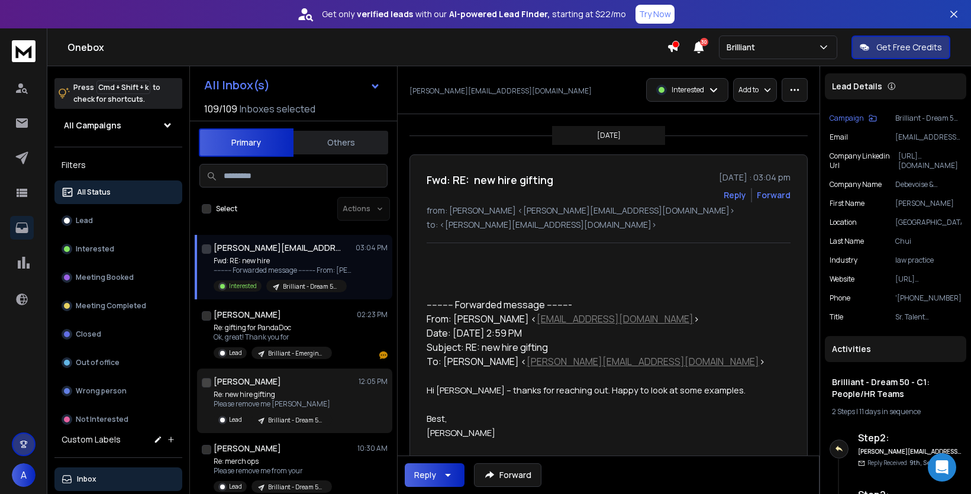
drag, startPoint x: 285, startPoint y: 389, endPoint x: 322, endPoint y: 388, distance: 36.7
click at [287, 389] on div "Heather Burckle 12:05 PM Re: new hire gifting Please remove me Heather Burckle …" at bounding box center [301, 401] width 174 height 50
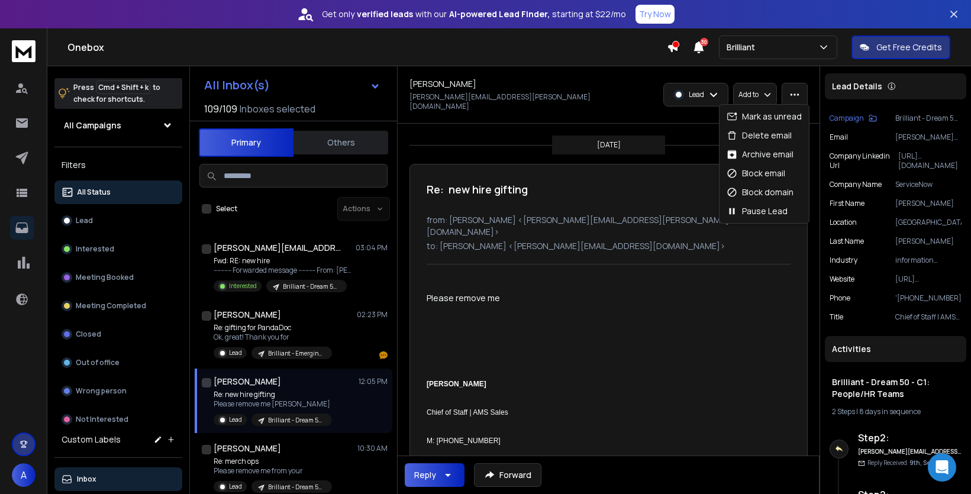
click at [793, 91] on icon "button" at bounding box center [795, 94] width 11 height 11
click at [770, 172] on div "Block email" at bounding box center [756, 174] width 59 height 12
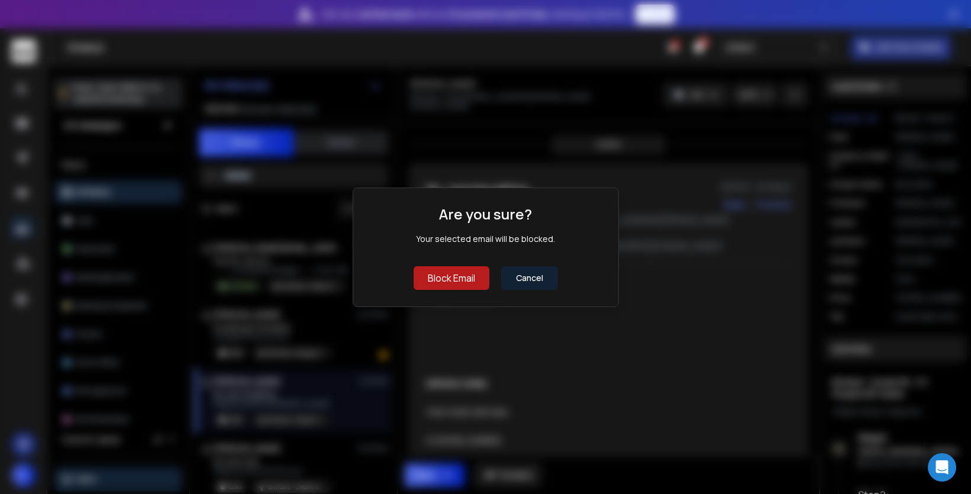
click at [481, 283] on button "Block Email" at bounding box center [452, 278] width 76 height 24
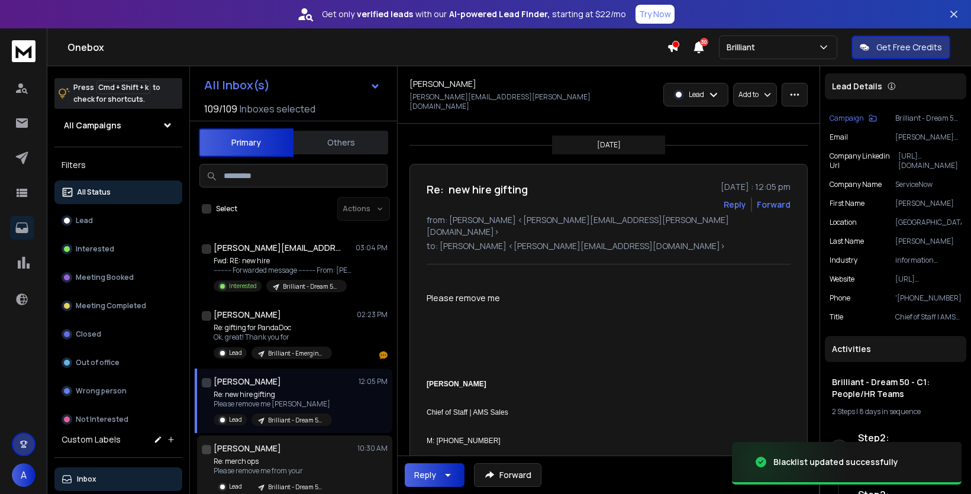
click at [304, 461] on p "Re: merch ops" at bounding box center [273, 461] width 118 height 9
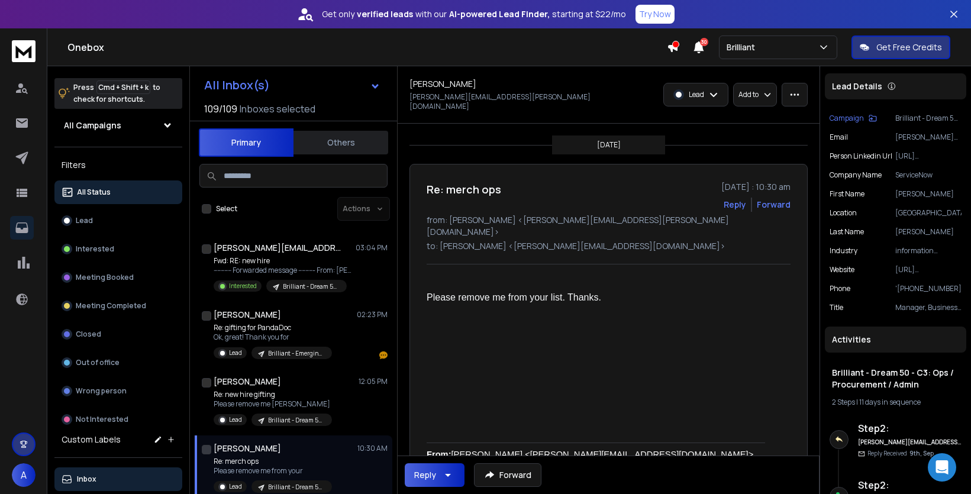
click at [798, 95] on icon "button" at bounding box center [795, 94] width 11 height 11
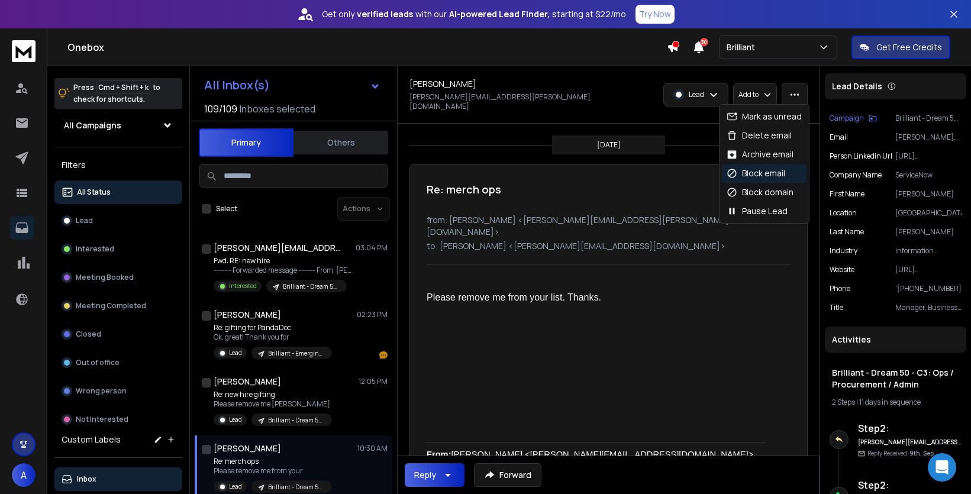
click at [768, 172] on div "Block email" at bounding box center [756, 174] width 59 height 12
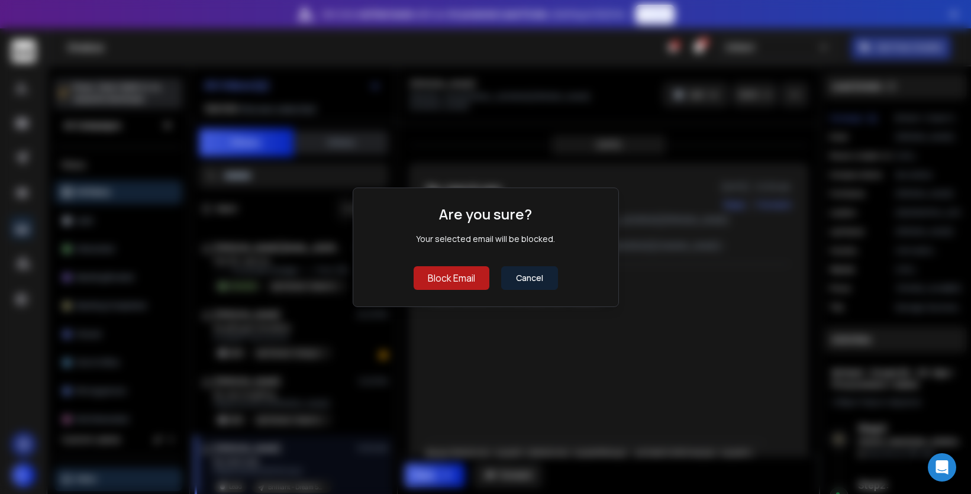
click at [465, 270] on button "Block Email" at bounding box center [452, 278] width 76 height 24
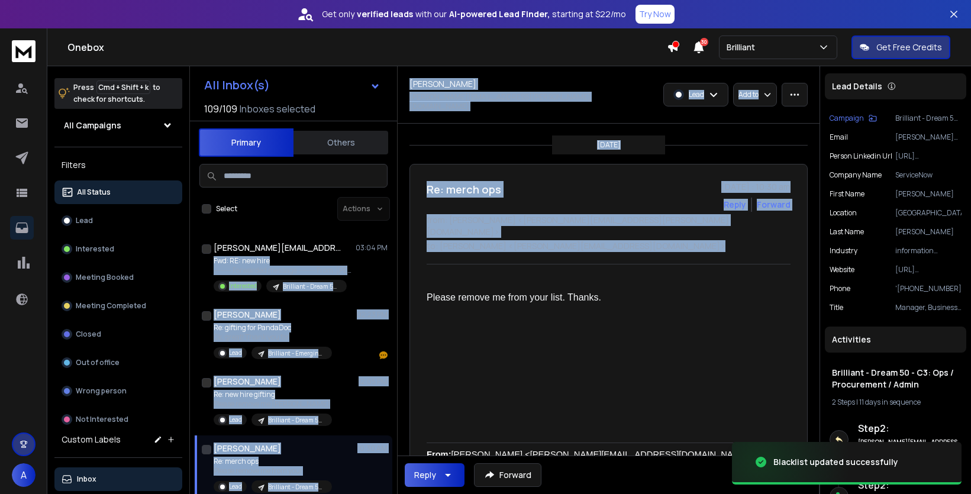
drag, startPoint x: 399, startPoint y: 242, endPoint x: 394, endPoint y: 248, distance: 8.4
click at [395, 251] on div "All Inbox(s) 109 / 109 Inboxes selected Primary Others Select Actions chris@rev…" at bounding box center [580, 313] width 782 height 494
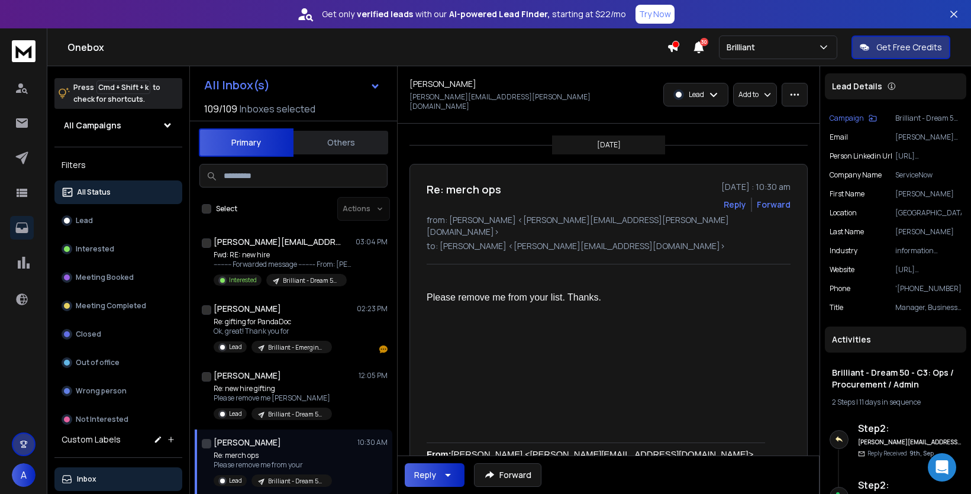
drag, startPoint x: 397, startPoint y: 253, endPoint x: 395, endPoint y: 260, distance: 8.1
click at [395, 261] on div "All Inbox(s) 109 / 109 Inboxes selected Primary Others Select Actions chris@rev…" at bounding box center [580, 313] width 782 height 494
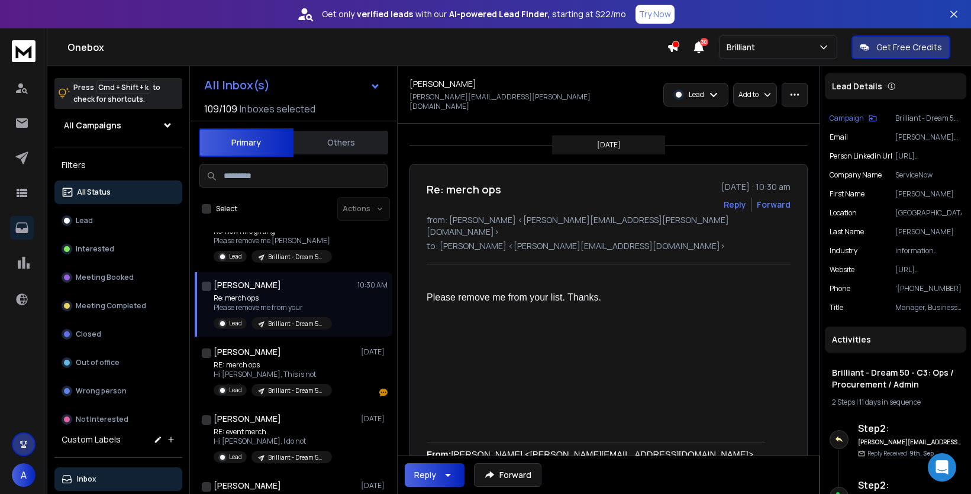
scroll to position [169, 0]
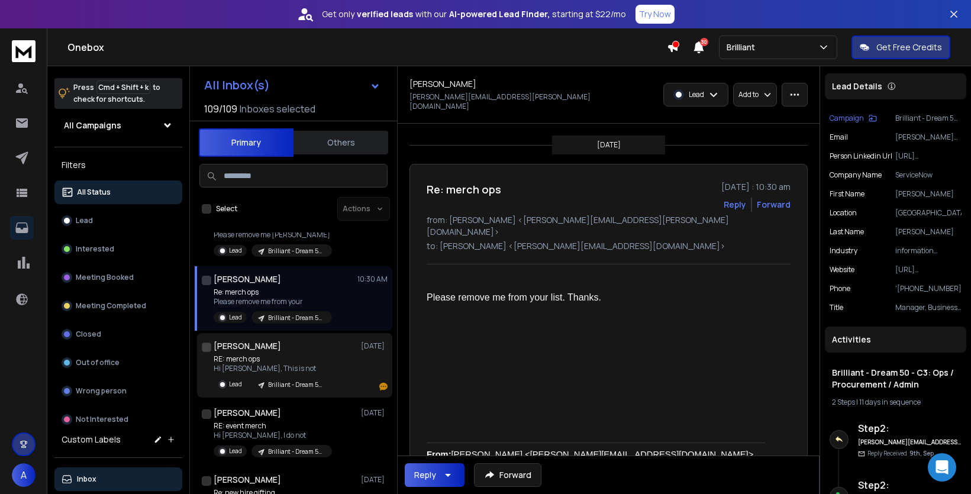
click at [308, 361] on p "RE: merch ops" at bounding box center [273, 359] width 118 height 9
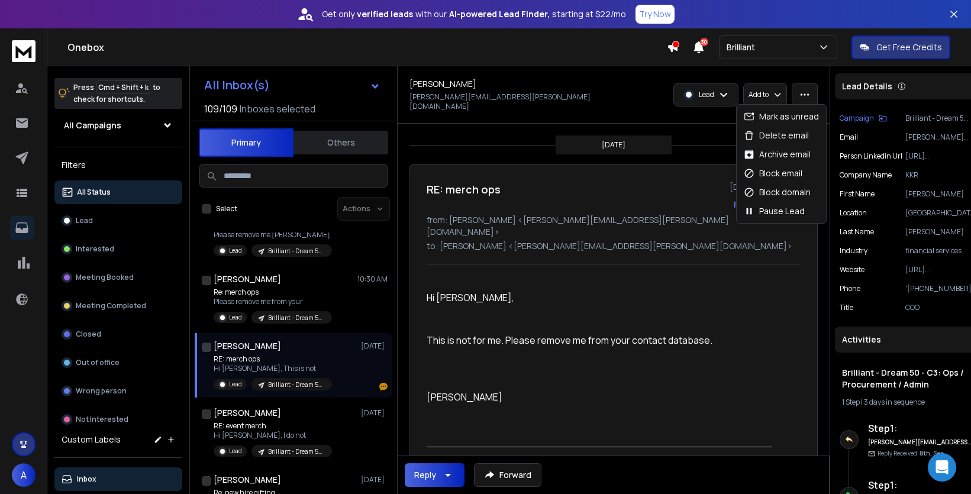
click at [818, 85] on button "button" at bounding box center [805, 95] width 26 height 24
click at [787, 174] on div "Block email" at bounding box center [773, 174] width 59 height 12
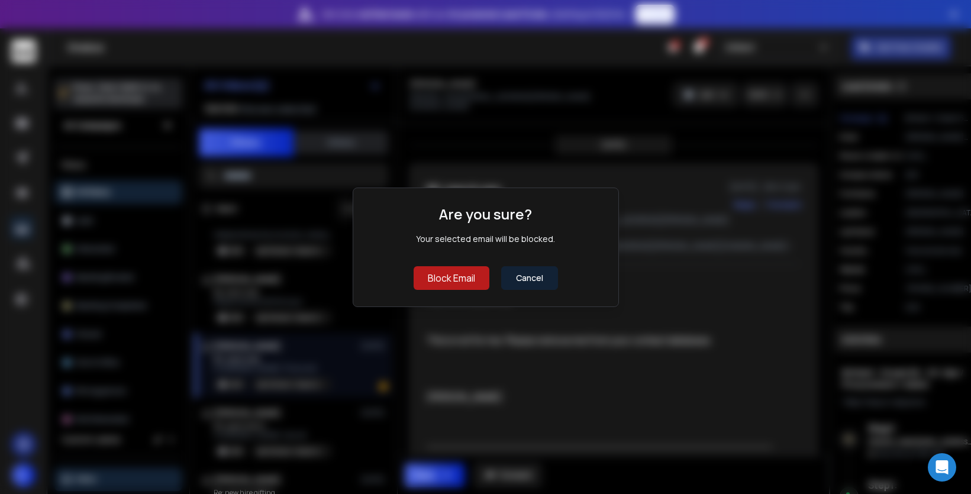
click at [469, 275] on button "Block Email" at bounding box center [452, 278] width 76 height 24
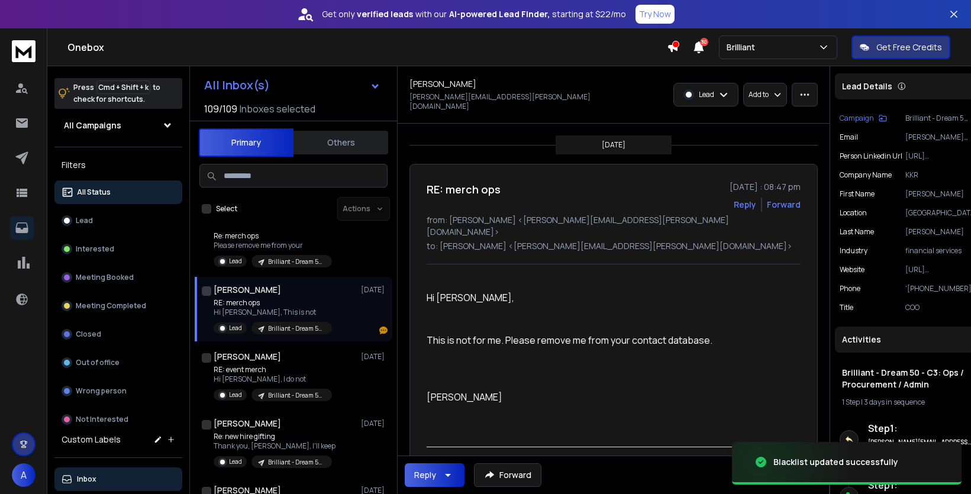
scroll to position [253, 0]
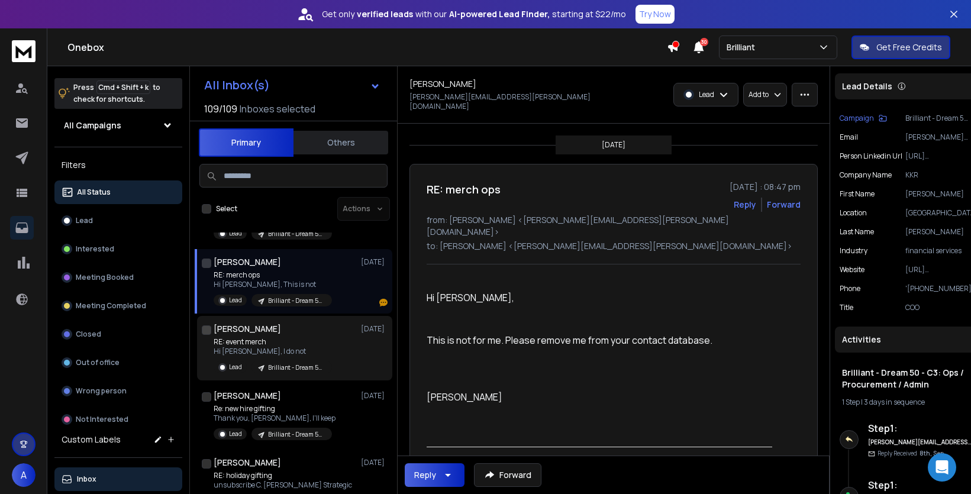
click at [265, 346] on p "RE: event merch" at bounding box center [273, 341] width 118 height 9
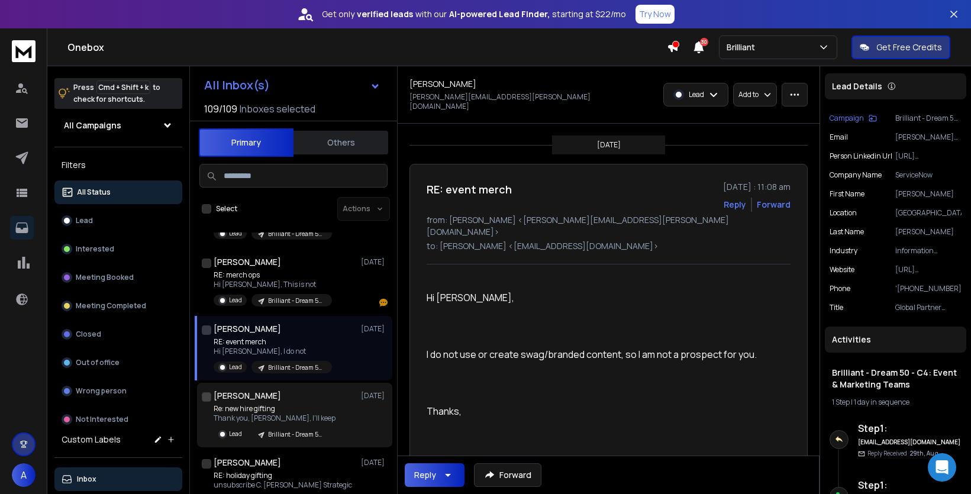
click at [263, 406] on p "Re: new hire gifting" at bounding box center [275, 408] width 122 height 9
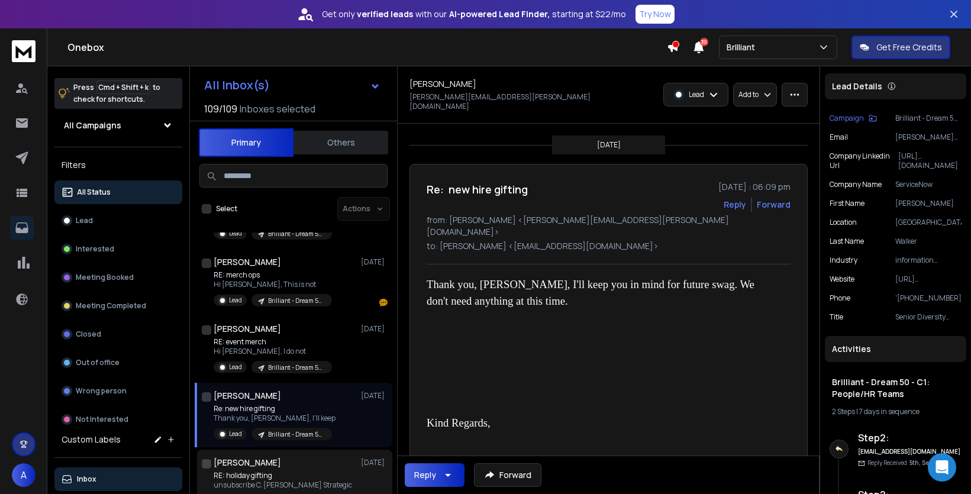
click at [263, 464] on h1 "Ryan Kennedy" at bounding box center [247, 463] width 67 height 12
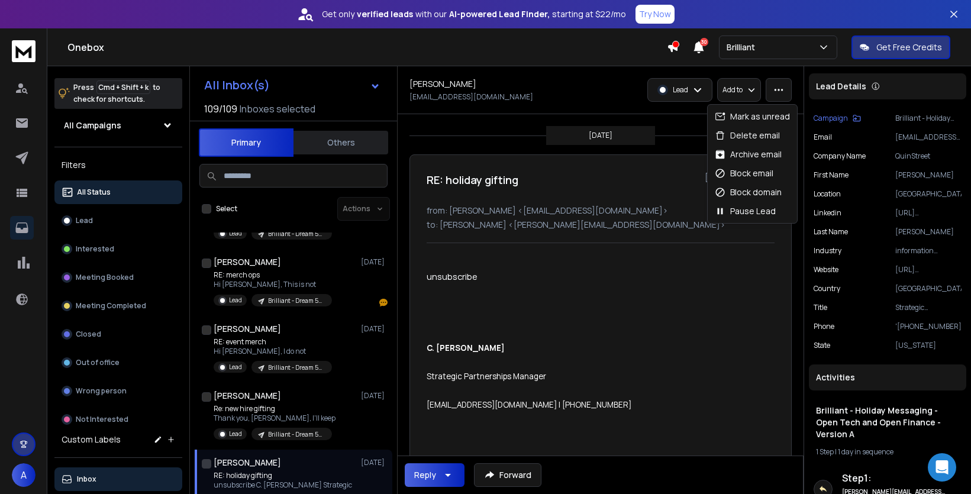
click at [784, 93] on icon "button" at bounding box center [779, 90] width 11 height 11
click at [760, 175] on div "Block email" at bounding box center [744, 174] width 59 height 12
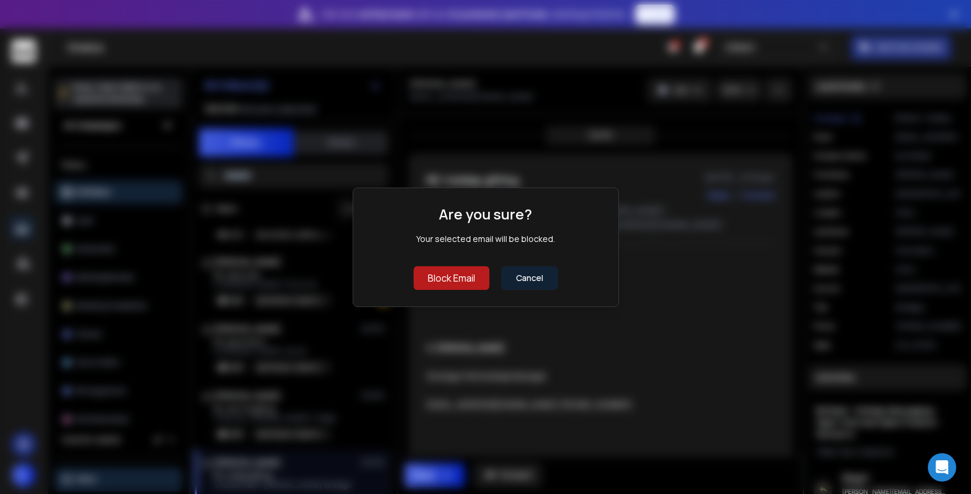
click at [448, 280] on button "Block Email" at bounding box center [452, 278] width 76 height 24
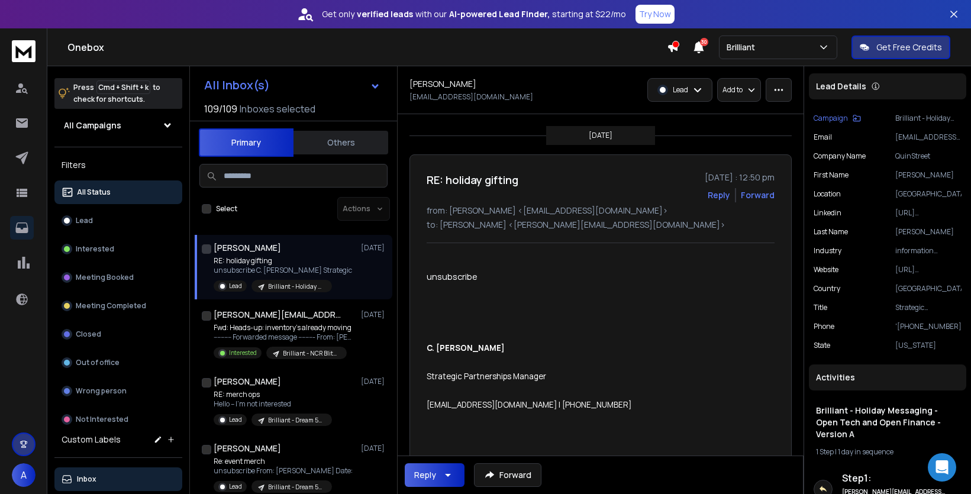
scroll to position [485, 0]
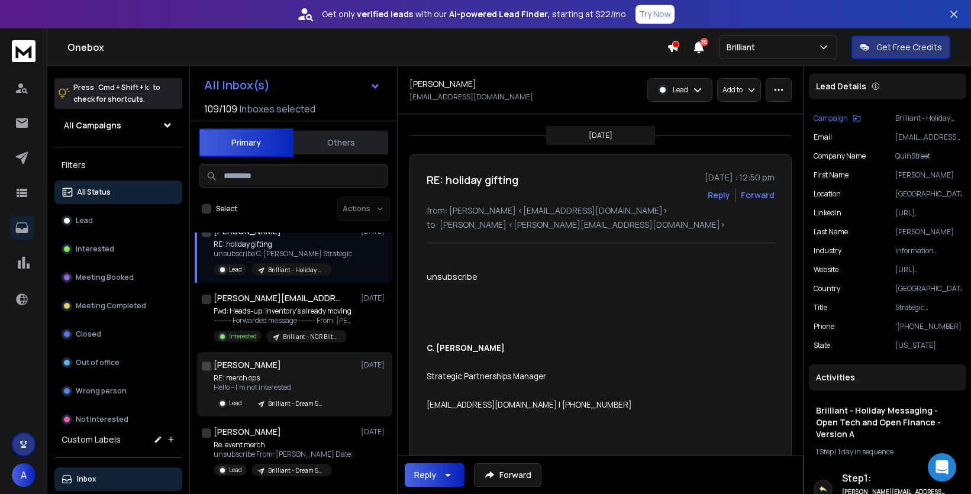
click at [308, 368] on div "Bill Bowan 03 Sep" at bounding box center [301, 365] width 174 height 12
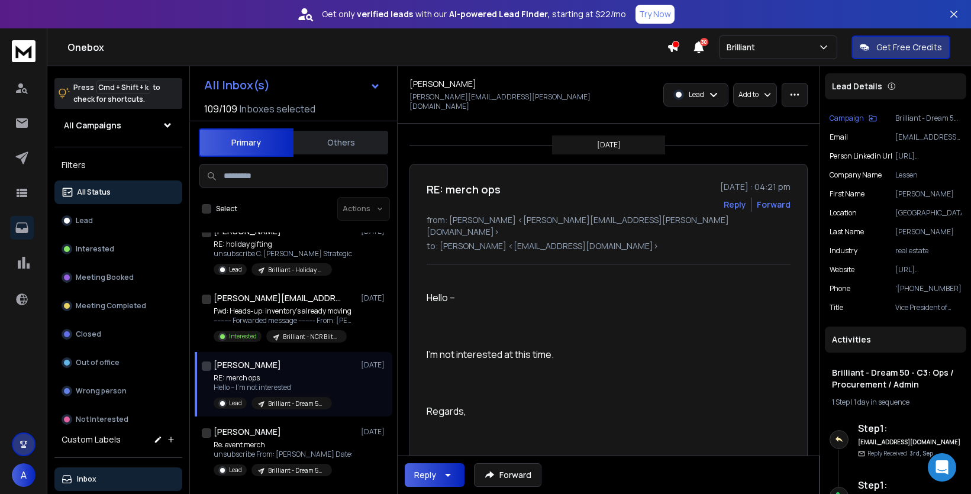
click at [791, 93] on icon "button" at bounding box center [795, 94] width 11 height 11
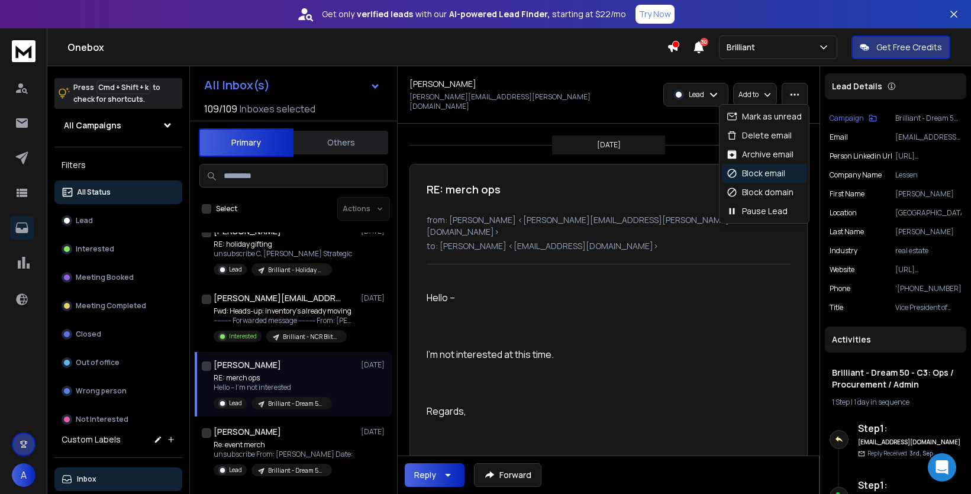
click at [769, 172] on div "Block email" at bounding box center [756, 174] width 59 height 12
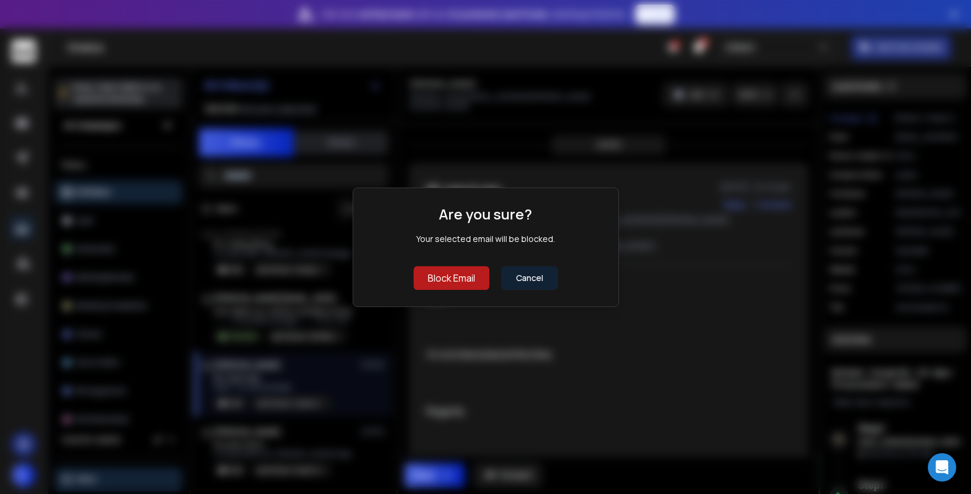
click at [459, 283] on button "Block Email" at bounding box center [452, 278] width 76 height 24
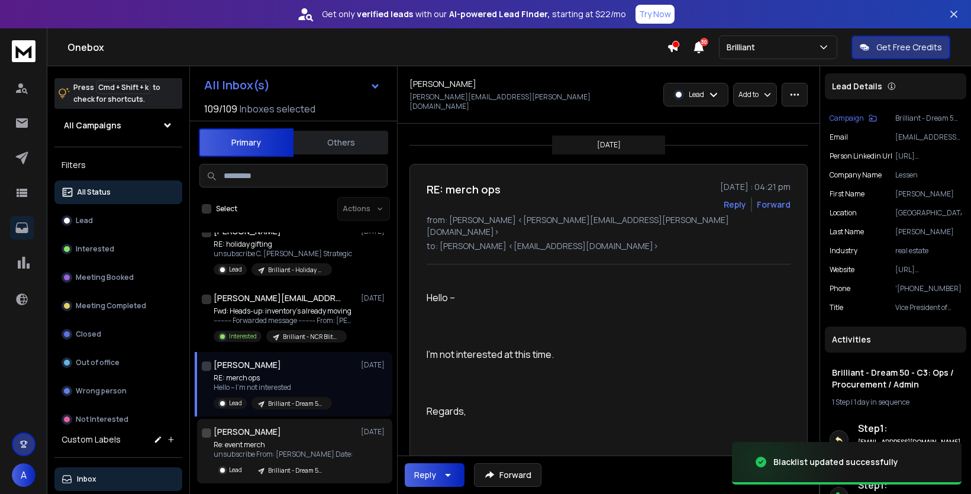
click at [294, 453] on p "unsubscribe From: Julia Parry Date:" at bounding box center [283, 454] width 139 height 9
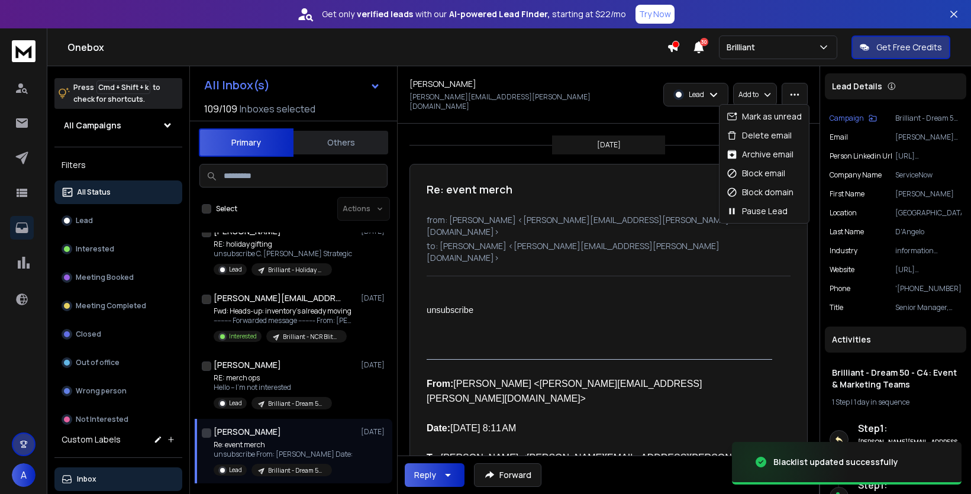
click at [800, 94] on button "button" at bounding box center [795, 95] width 26 height 24
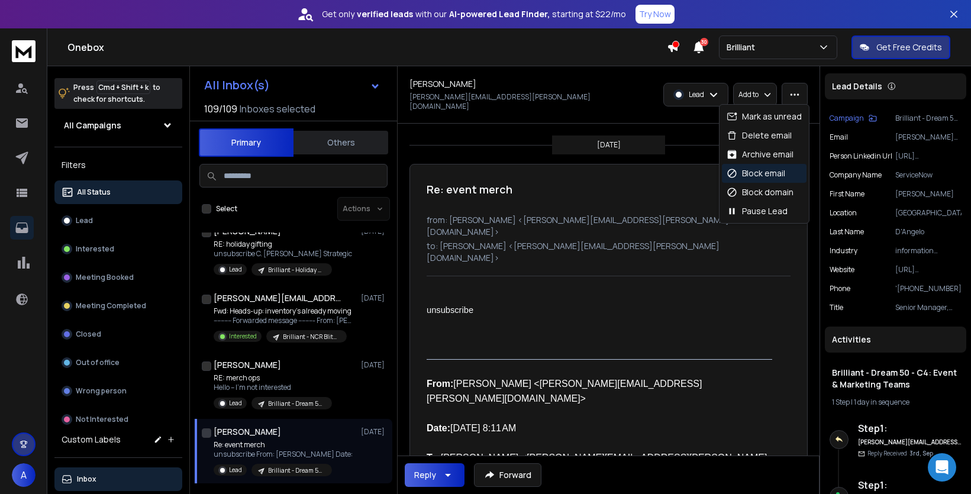
click at [778, 169] on div "Block email" at bounding box center [756, 174] width 59 height 12
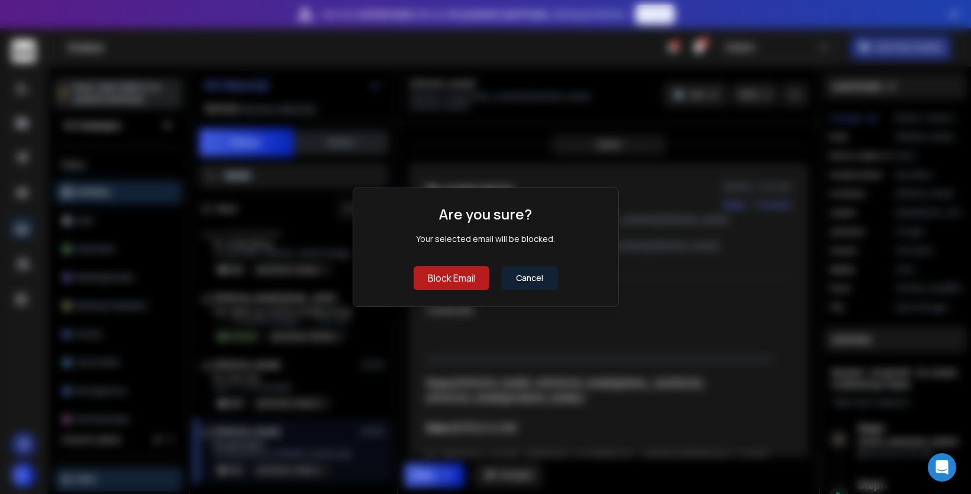
click at [456, 281] on button "Block Email" at bounding box center [452, 278] width 76 height 24
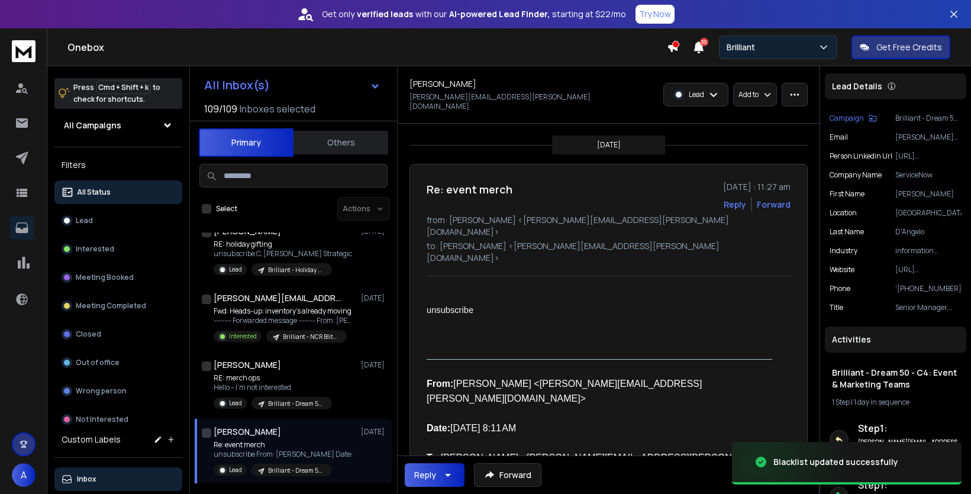
click at [770, 46] on div "Brilliant" at bounding box center [778, 47] width 103 height 12
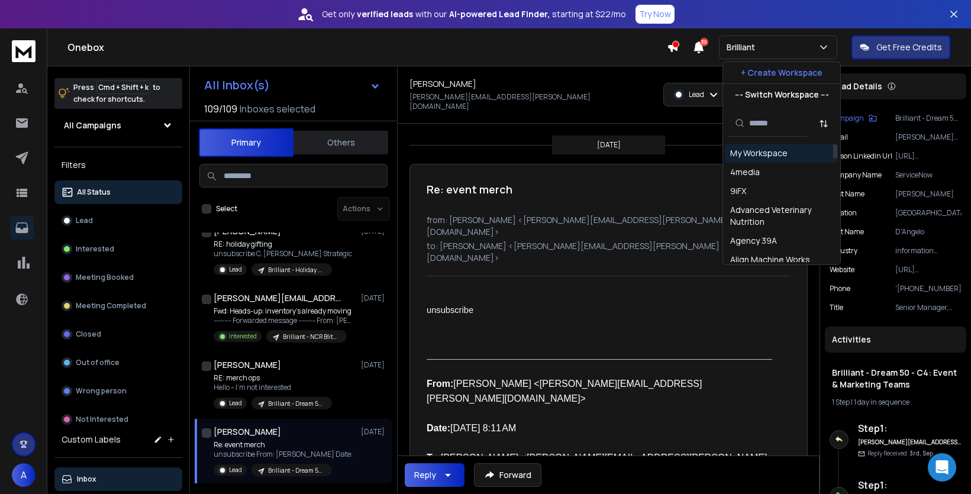
click at [780, 153] on div "My Workspace" at bounding box center [758, 153] width 57 height 12
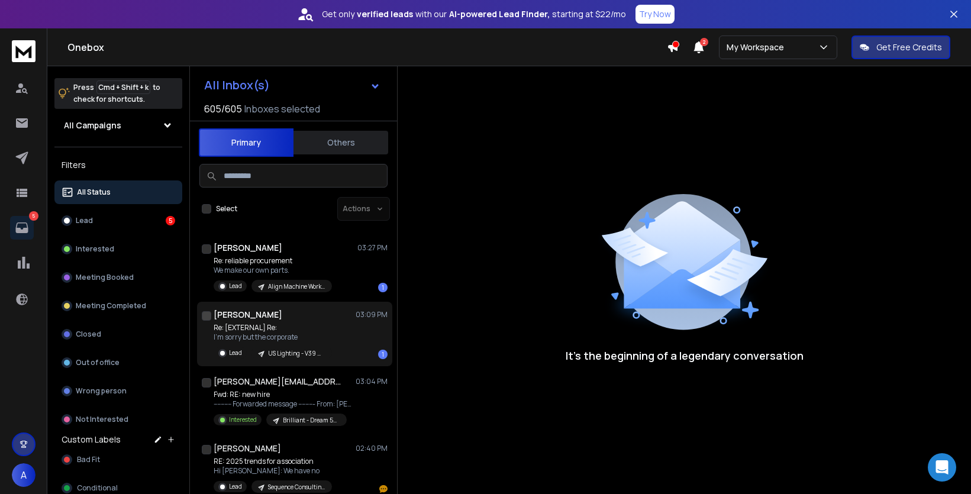
click at [329, 336] on p "I'm sorry but the corporate" at bounding box center [273, 337] width 118 height 9
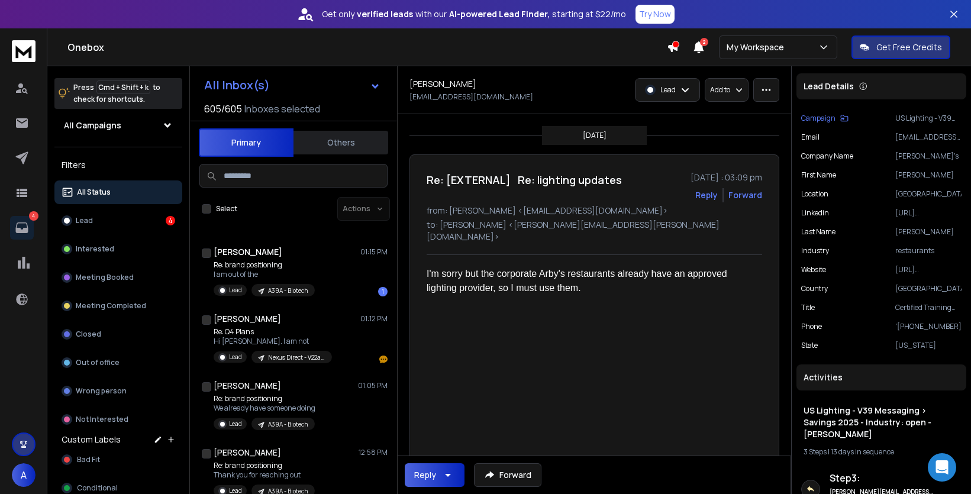
scroll to position [671, 0]
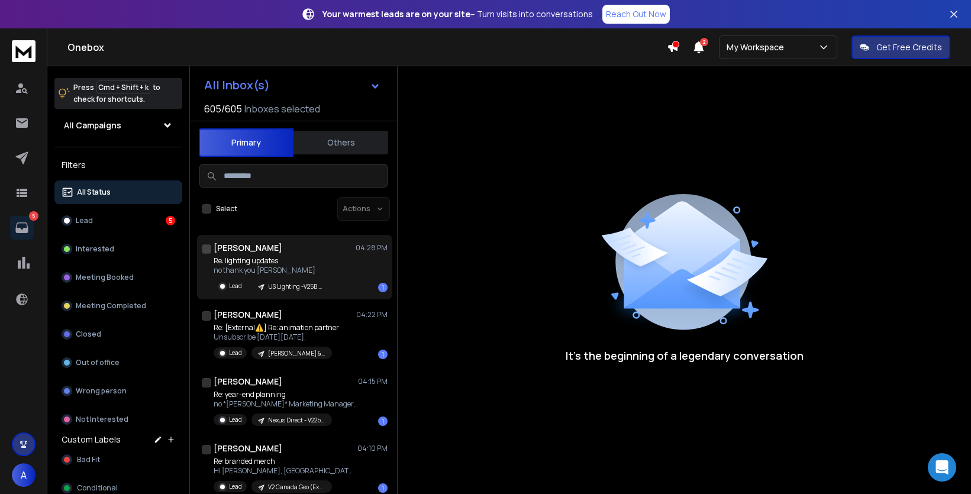
click at [279, 264] on p "Re: lighting updates" at bounding box center [273, 260] width 118 height 9
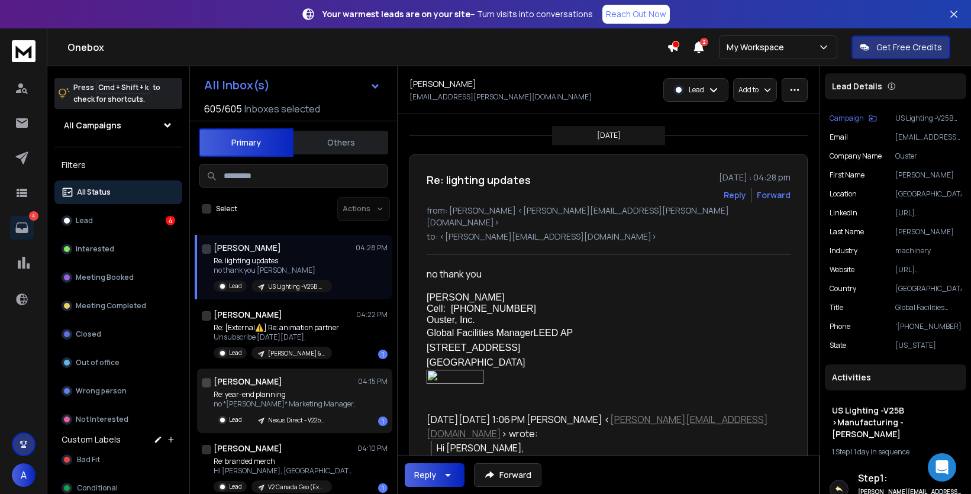
click at [320, 396] on p "Re: year-end planning" at bounding box center [284, 394] width 141 height 9
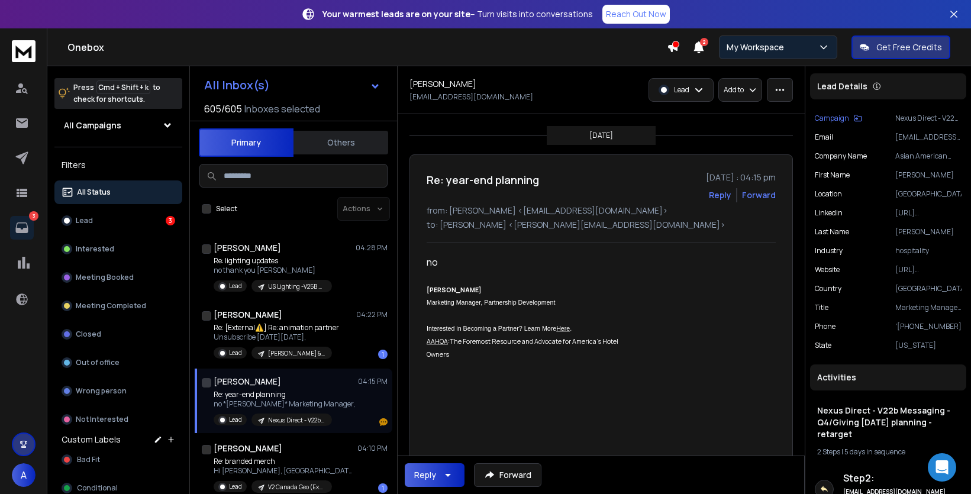
click at [749, 49] on p "My Workspace" at bounding box center [758, 47] width 62 height 12
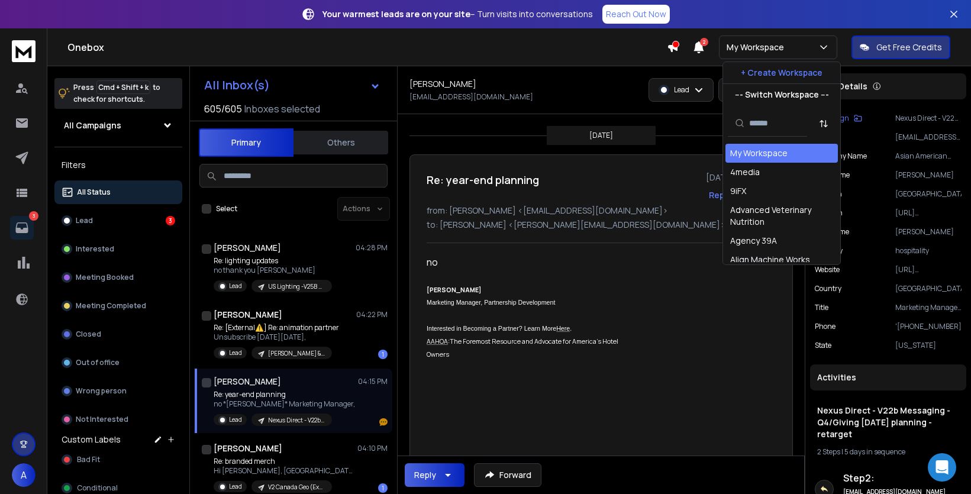
drag, startPoint x: 839, startPoint y: 152, endPoint x: 840, endPoint y: 169, distance: 16.6
click at [840, 169] on div "My Workspace 4media 9iFX Advanced Veterinary Nutrition Agency 39A Align Machine…" at bounding box center [781, 202] width 117 height 123
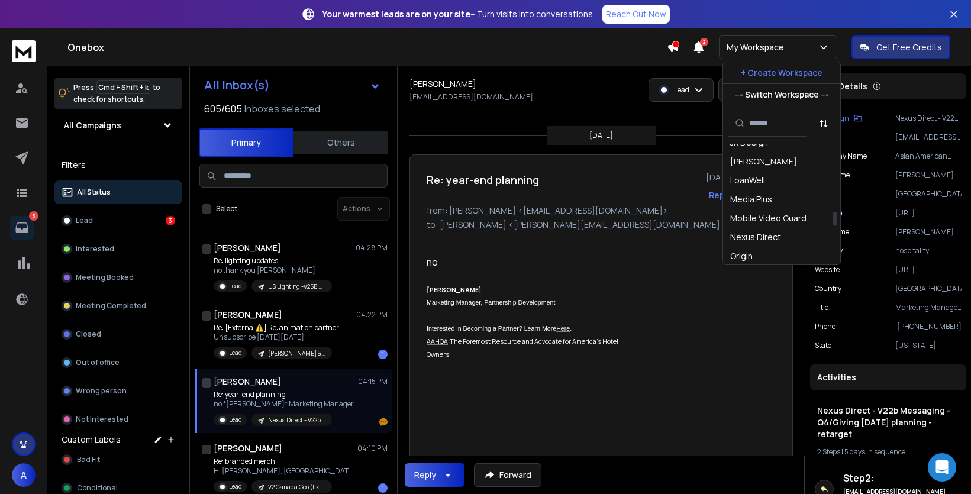
scroll to position [618, 0]
drag, startPoint x: 836, startPoint y: 156, endPoint x: 826, endPoint y: 229, distance: 73.5
click at [834, 229] on div at bounding box center [836, 224] width 4 height 14
click at [749, 228] on div "Nexus Direct" at bounding box center [755, 234] width 51 height 12
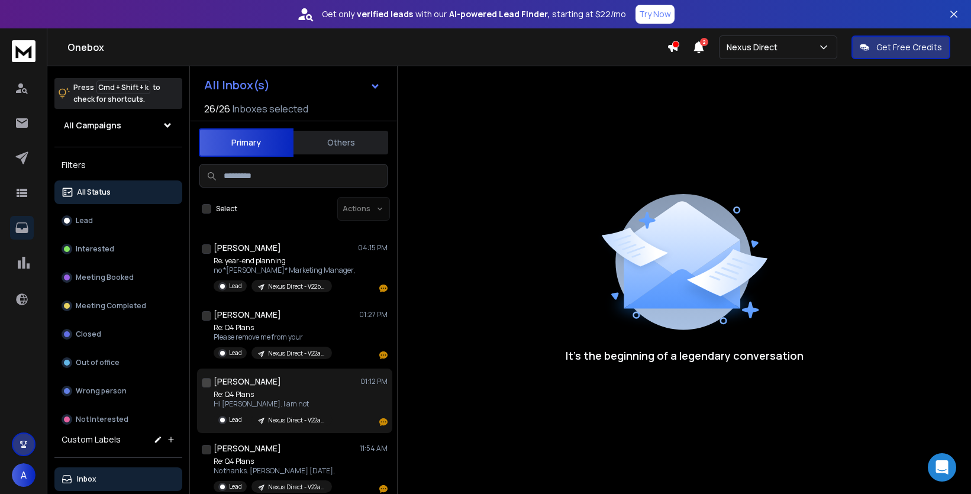
click at [256, 392] on p "Re: Q4 Plans" at bounding box center [273, 394] width 118 height 9
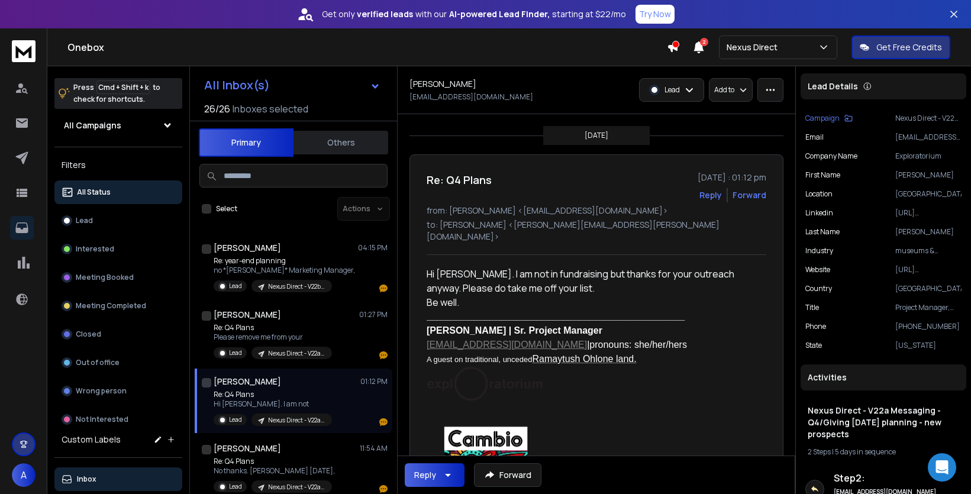
click at [774, 85] on icon "button" at bounding box center [770, 90] width 11 height 11
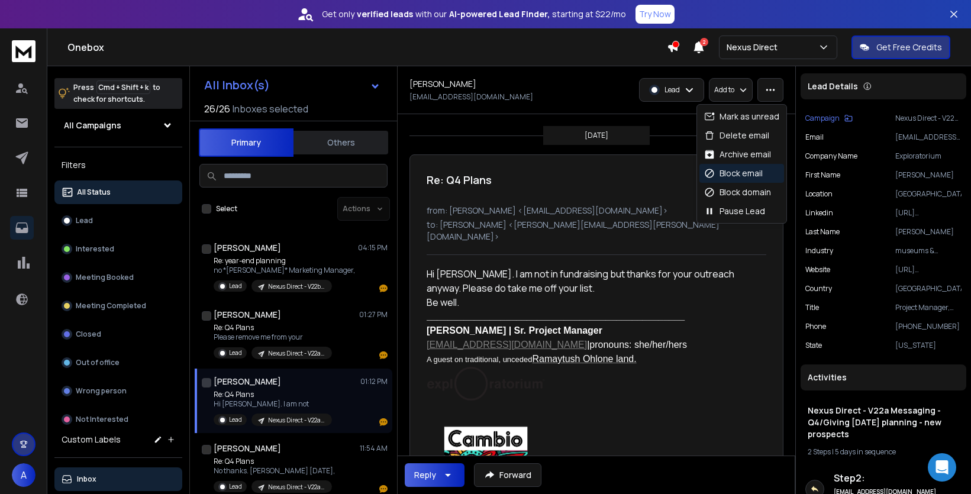
click at [748, 172] on div "Block email" at bounding box center [733, 174] width 59 height 12
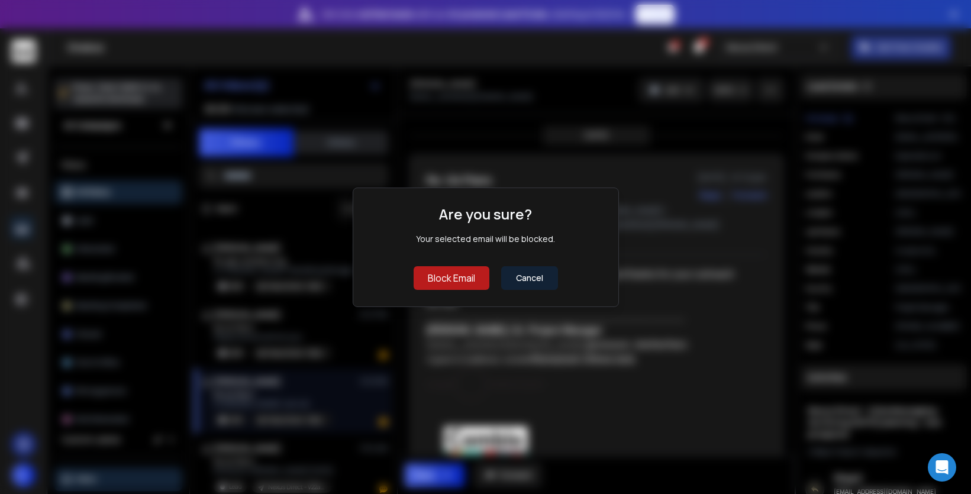
click at [421, 275] on button "Block Email" at bounding box center [452, 278] width 76 height 24
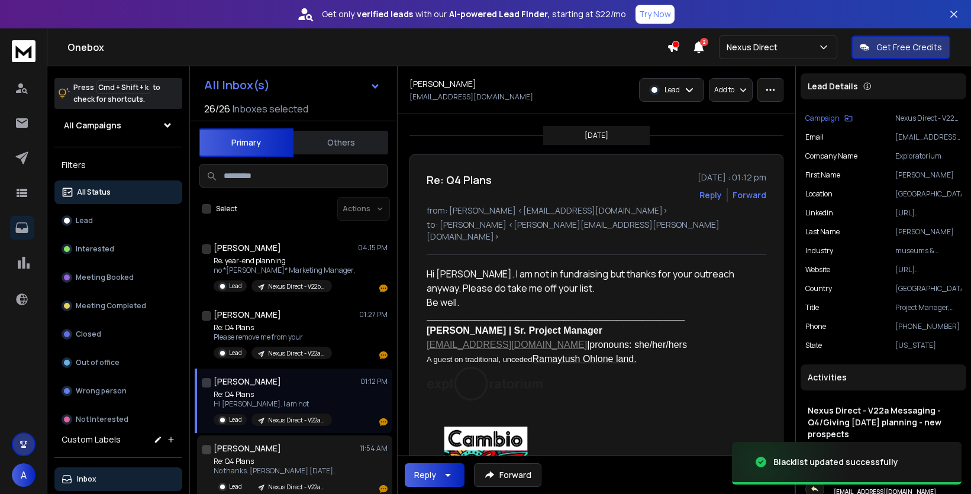
click at [249, 449] on h1 "[PERSON_NAME]" at bounding box center [247, 449] width 67 height 12
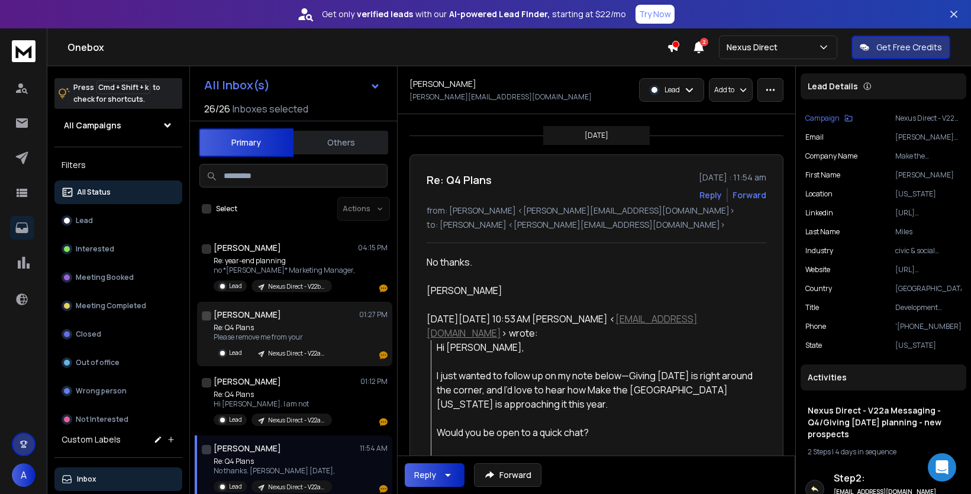
click at [334, 325] on div "Re: Q4 Plans Please remove me from your Lead Nexus Direct - V22a Messaging - Q4…" at bounding box center [301, 341] width 174 height 36
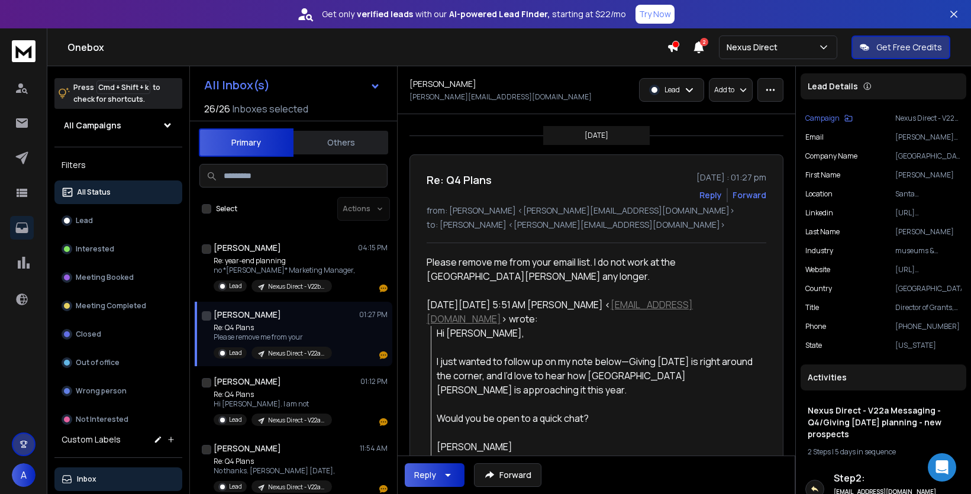
click at [782, 92] on button "button" at bounding box center [771, 90] width 26 height 24
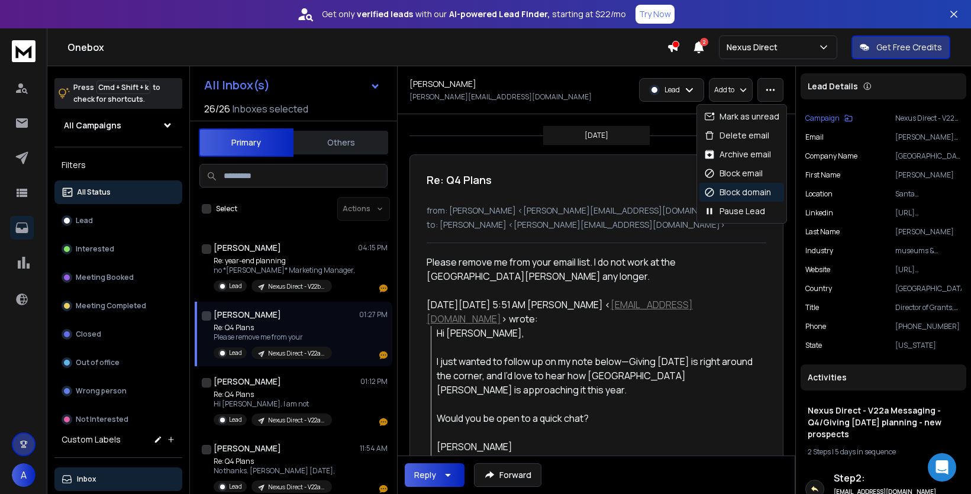
click at [754, 189] on div "Block domain" at bounding box center [737, 192] width 67 height 12
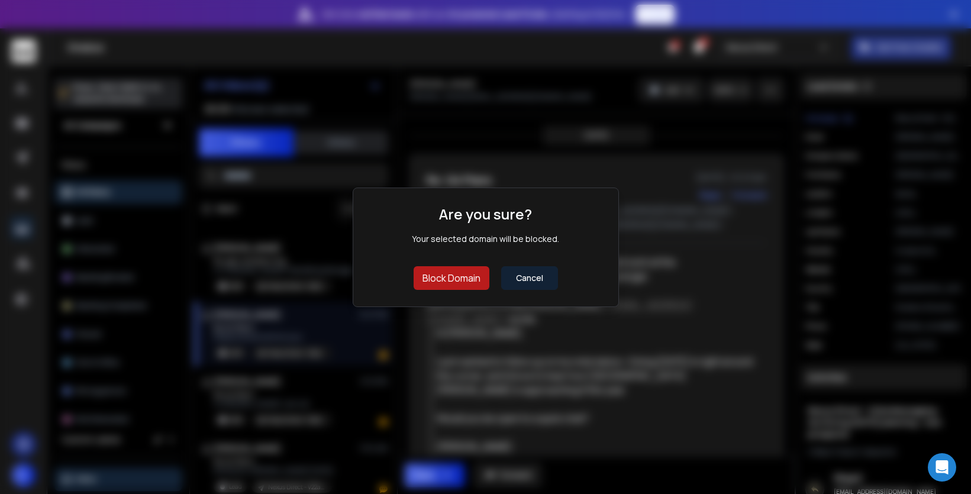
click at [483, 279] on button "Block Domain" at bounding box center [452, 278] width 76 height 24
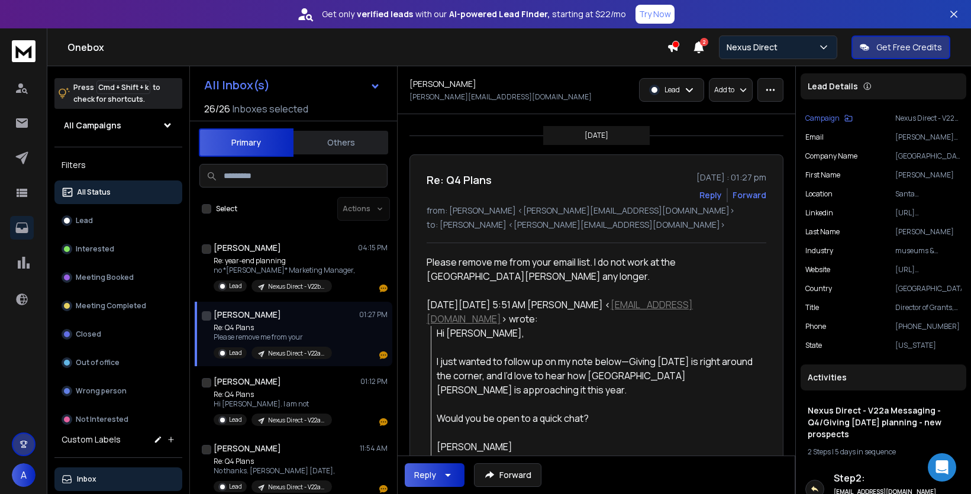
click at [788, 52] on div "Nexus Direct" at bounding box center [778, 47] width 103 height 12
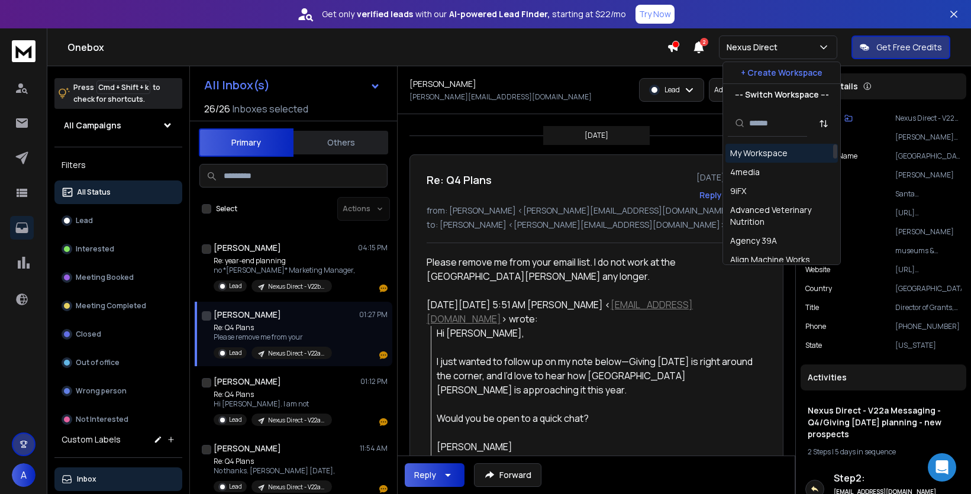
click at [789, 153] on div "My Workspace" at bounding box center [782, 153] width 112 height 19
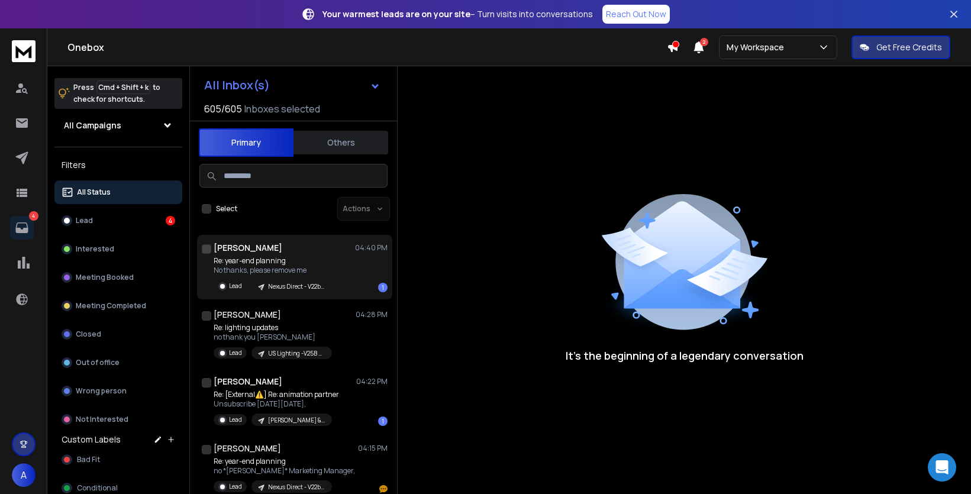
click at [343, 256] on div "Re: year-end planning No thanks, please remove me Lead Nexus Direct - V22b Mess…" at bounding box center [301, 274] width 174 height 36
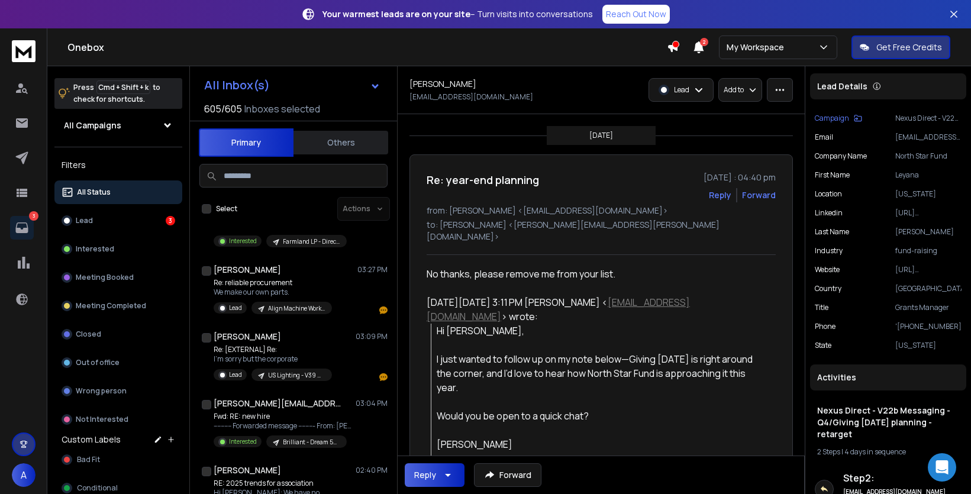
scroll to position [507, 0]
